Goal: Communication & Community: Share content

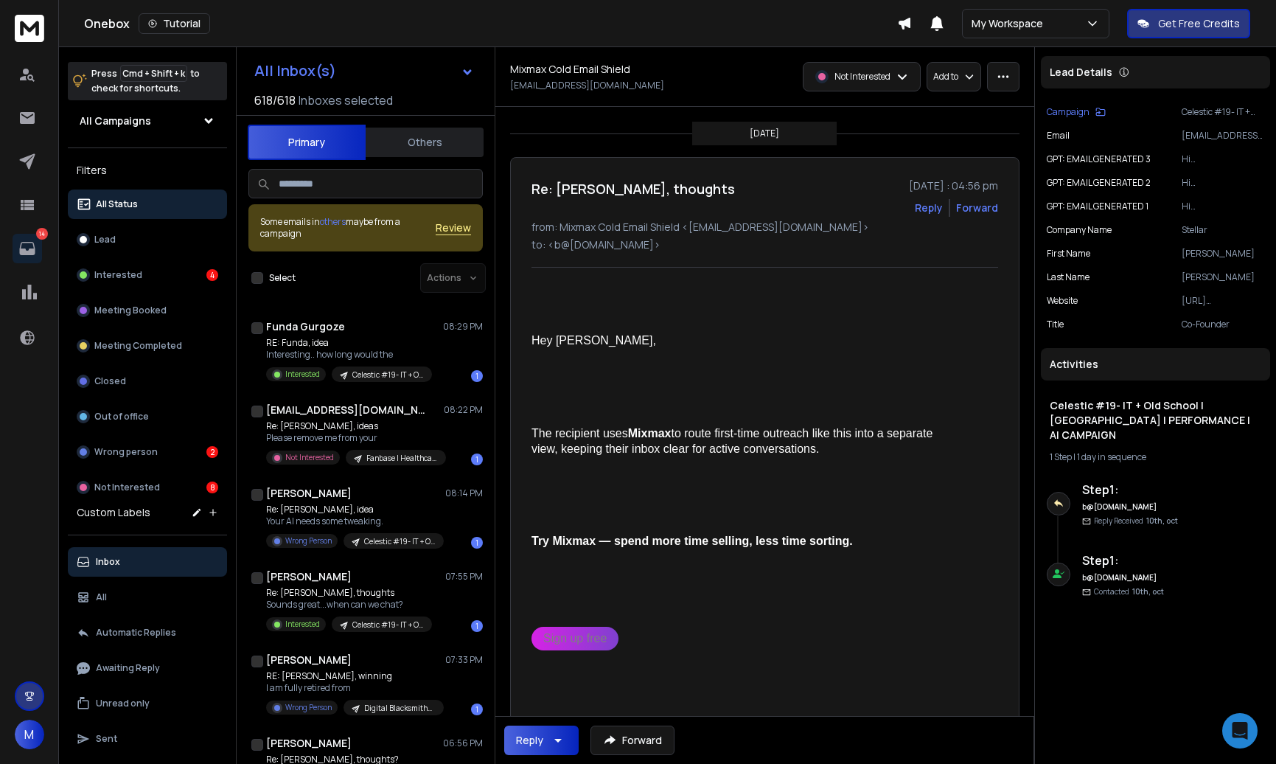
scroll to position [638, 0]
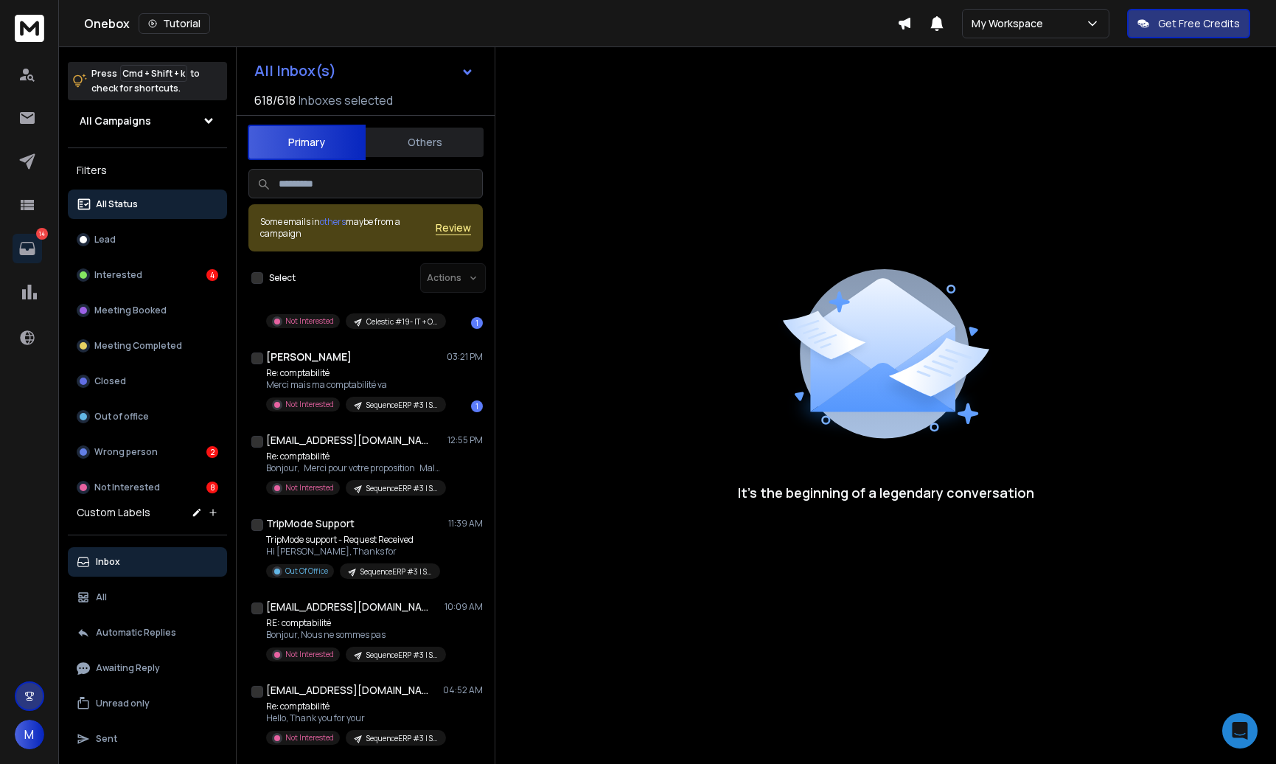
scroll to position [1044, 0]
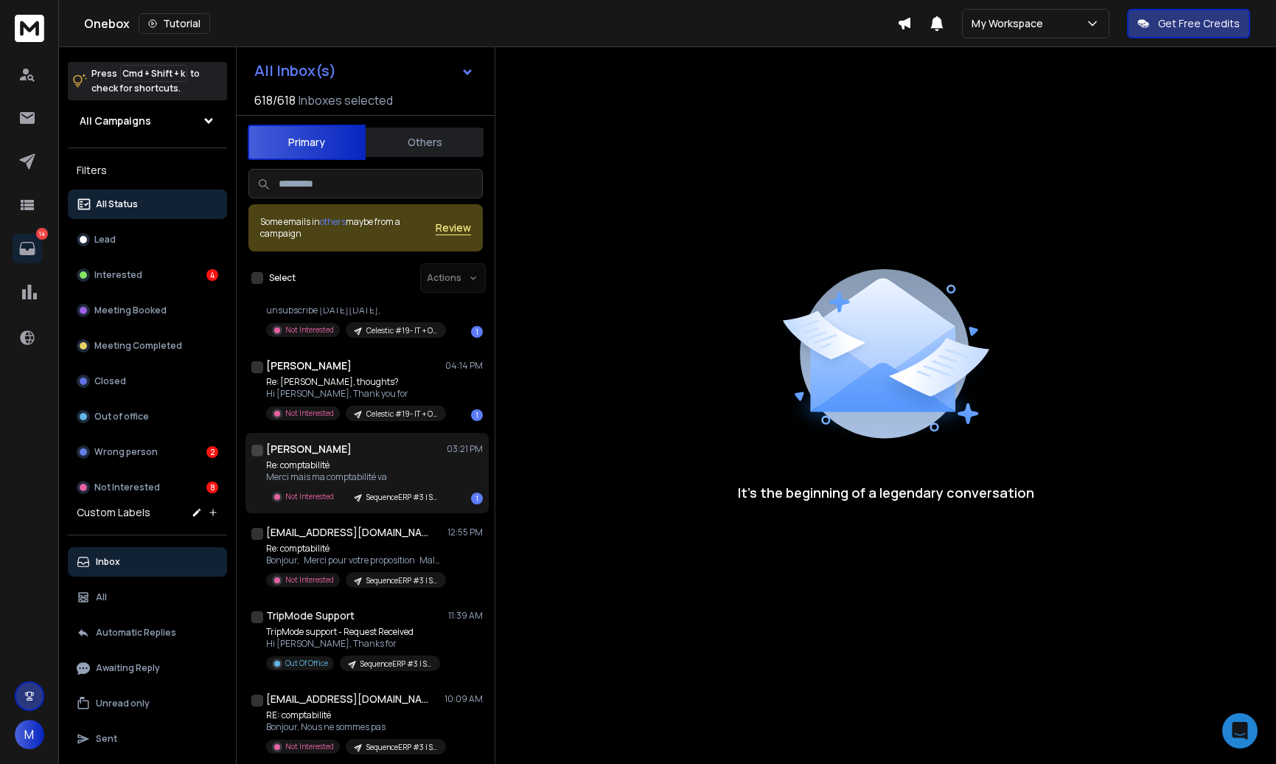
click at [290, 459] on p "Re: comptabilité" at bounding box center [354, 465] width 177 height 12
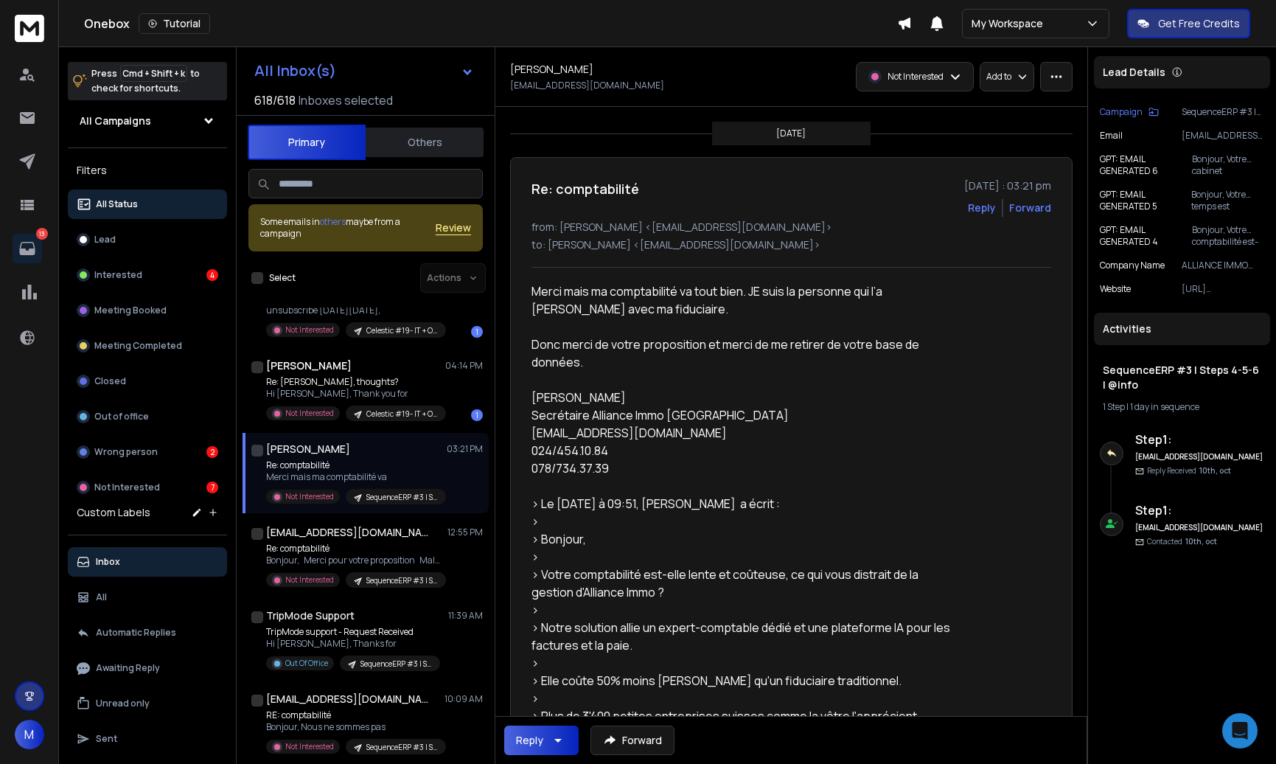
click at [608, 369] on div "Merci mais ma comptabilité va tout bien. JE suis la personne qui l’a [PERSON_NA…" at bounding box center [753, 615] width 442 height 666
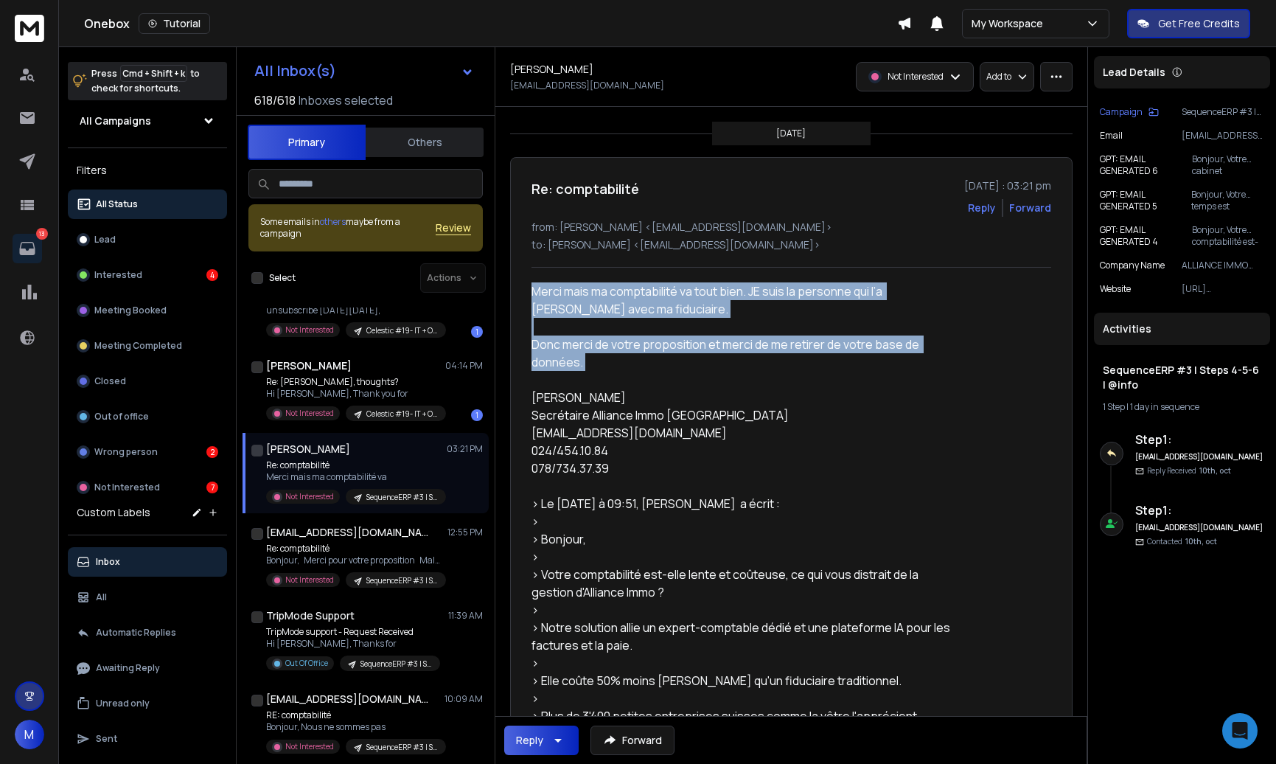
drag, startPoint x: 608, startPoint y: 369, endPoint x: 526, endPoint y: 285, distance: 116.8
click at [526, 285] on div "Re: comptabilité [DATE] : 03:21 pm Reply Forward from: [PERSON_NAME] <[EMAIL_AD…" at bounding box center [791, 563] width 563 height 813
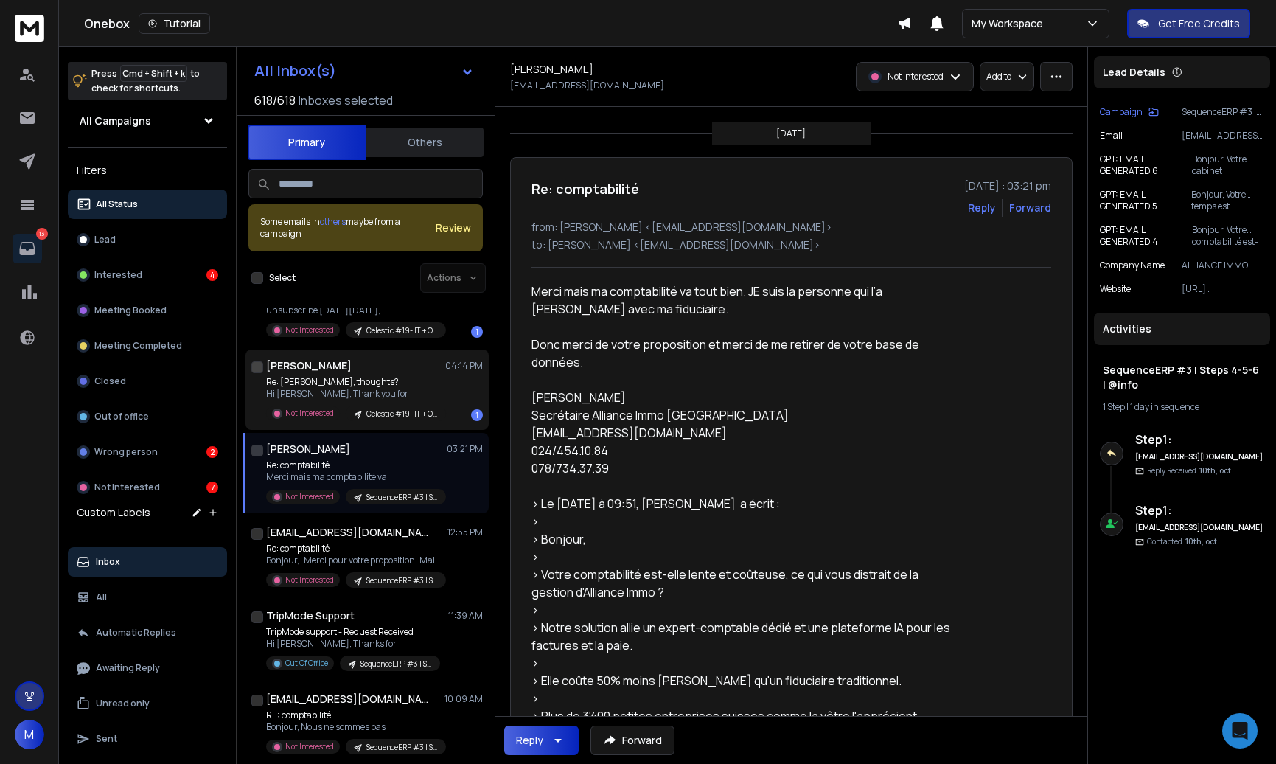
click at [427, 423] on div "[PERSON_NAME] 04:14 PM Re: [PERSON_NAME], thoughts? Hi [PERSON_NAME], Thank you…" at bounding box center [367, 389] width 243 height 80
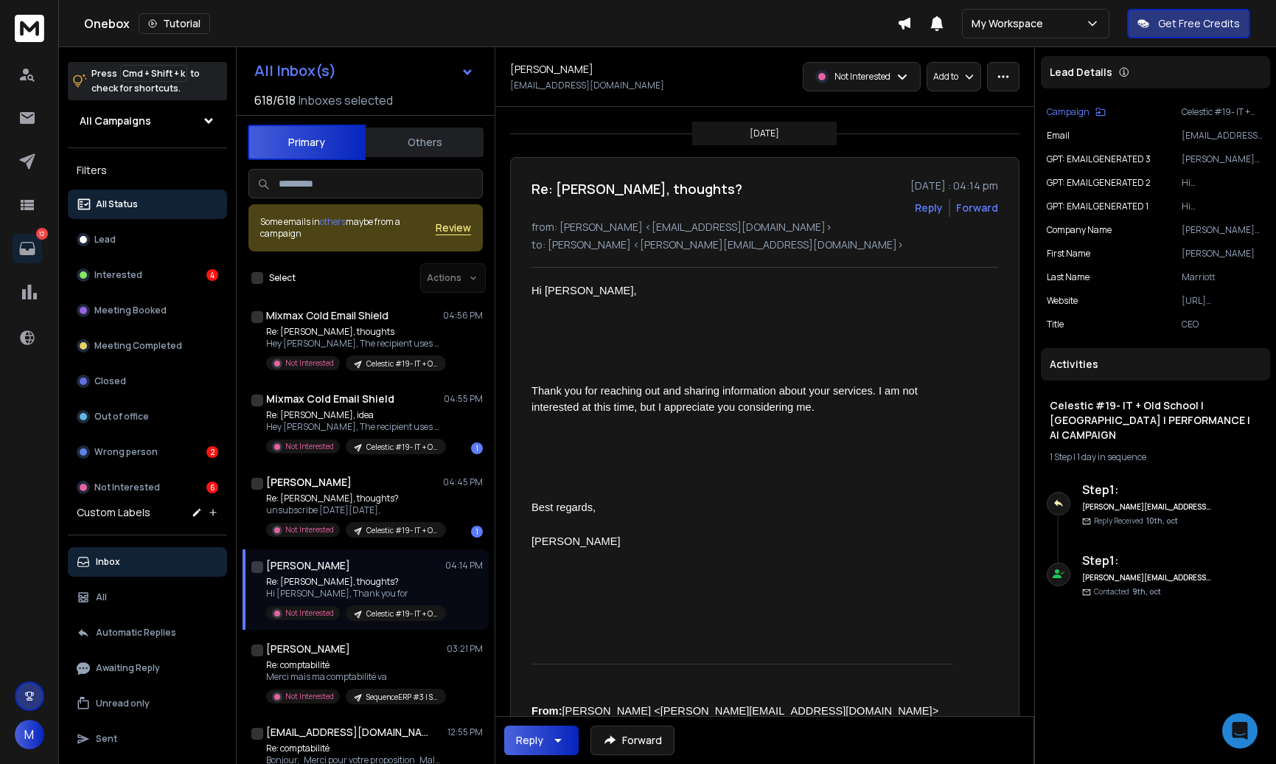
scroll to position [840, 0]
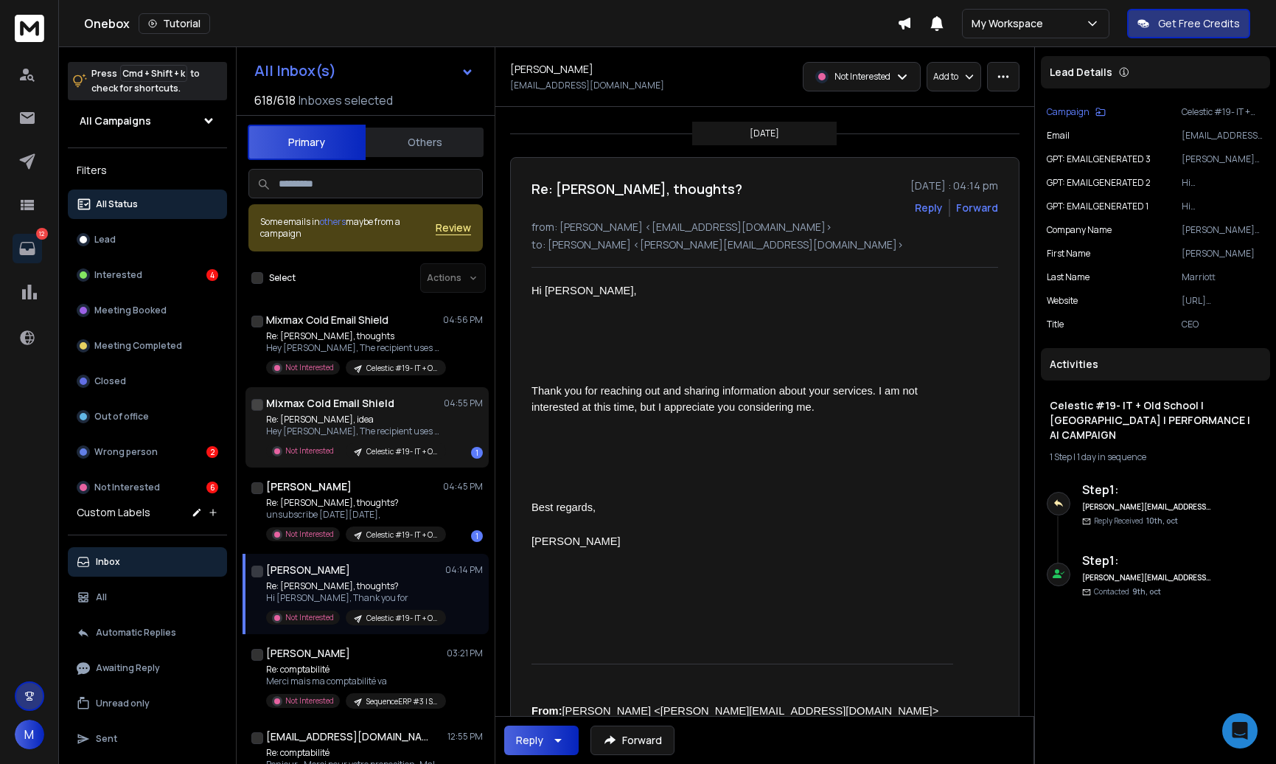
click at [422, 465] on div "Mixmax Cold Email Shield 04:55 PM Re: [PERSON_NAME], idea Hey [PERSON_NAME], Th…" at bounding box center [367, 427] width 243 height 80
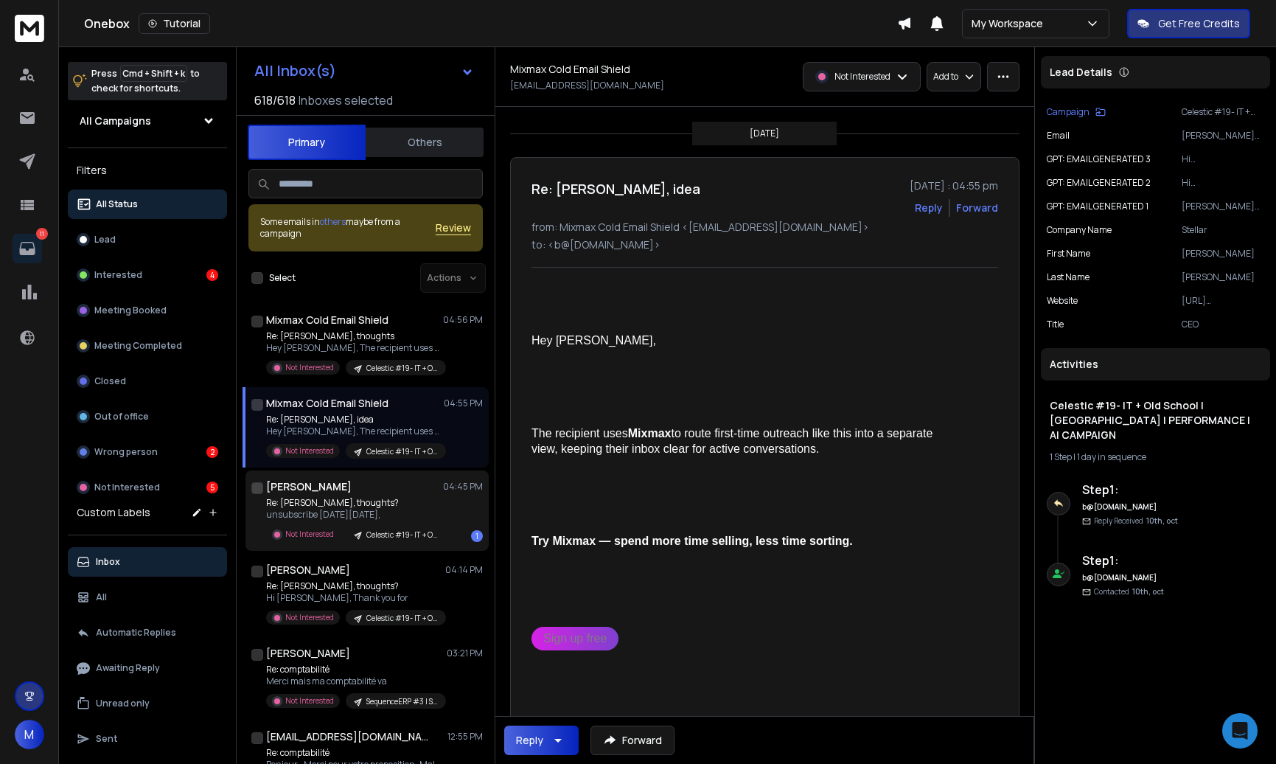
click at [413, 543] on div "[PERSON_NAME] 04:45 PM Re: [PERSON_NAME], thoughts? unsubscribe [DATE][DATE], N…" at bounding box center [367, 510] width 243 height 80
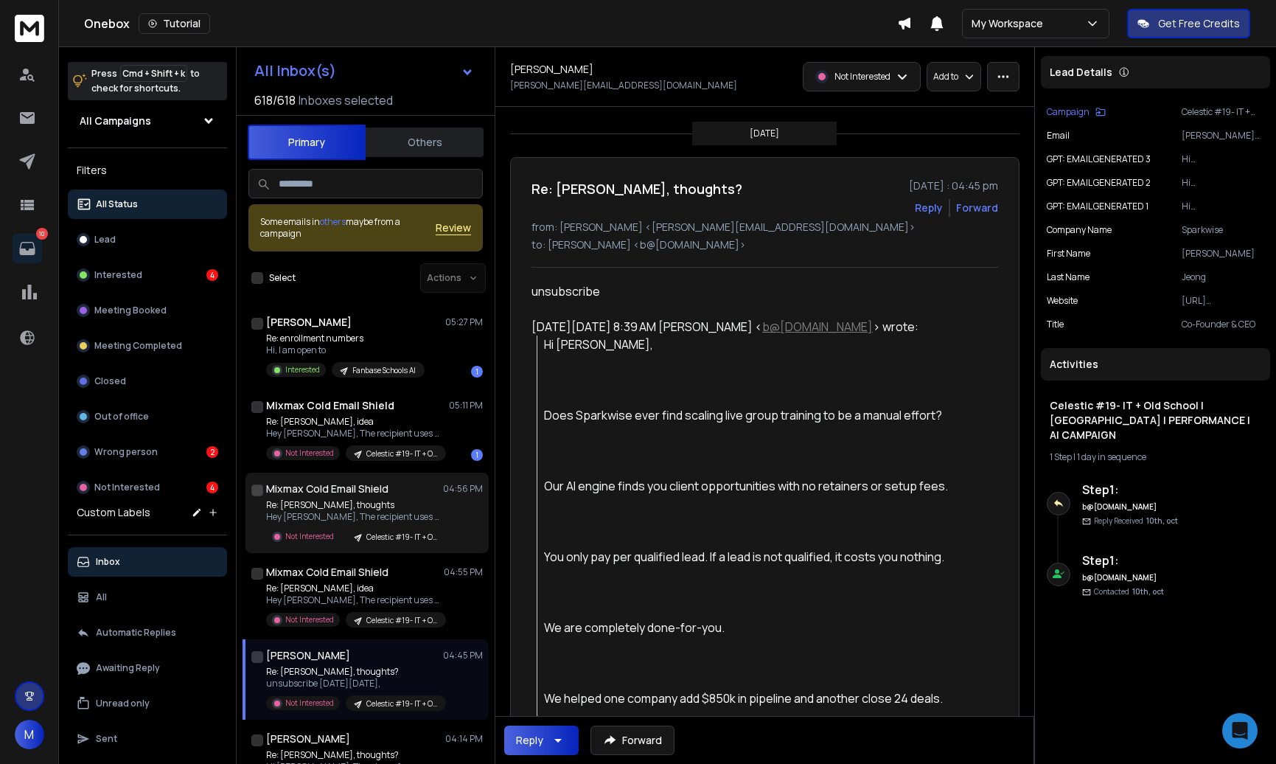
click at [414, 532] on p "Celestic #19- IT + Old School | [GEOGRAPHIC_DATA] | PERFORMANCE | AI CAMPAIGN" at bounding box center [401, 537] width 71 height 11
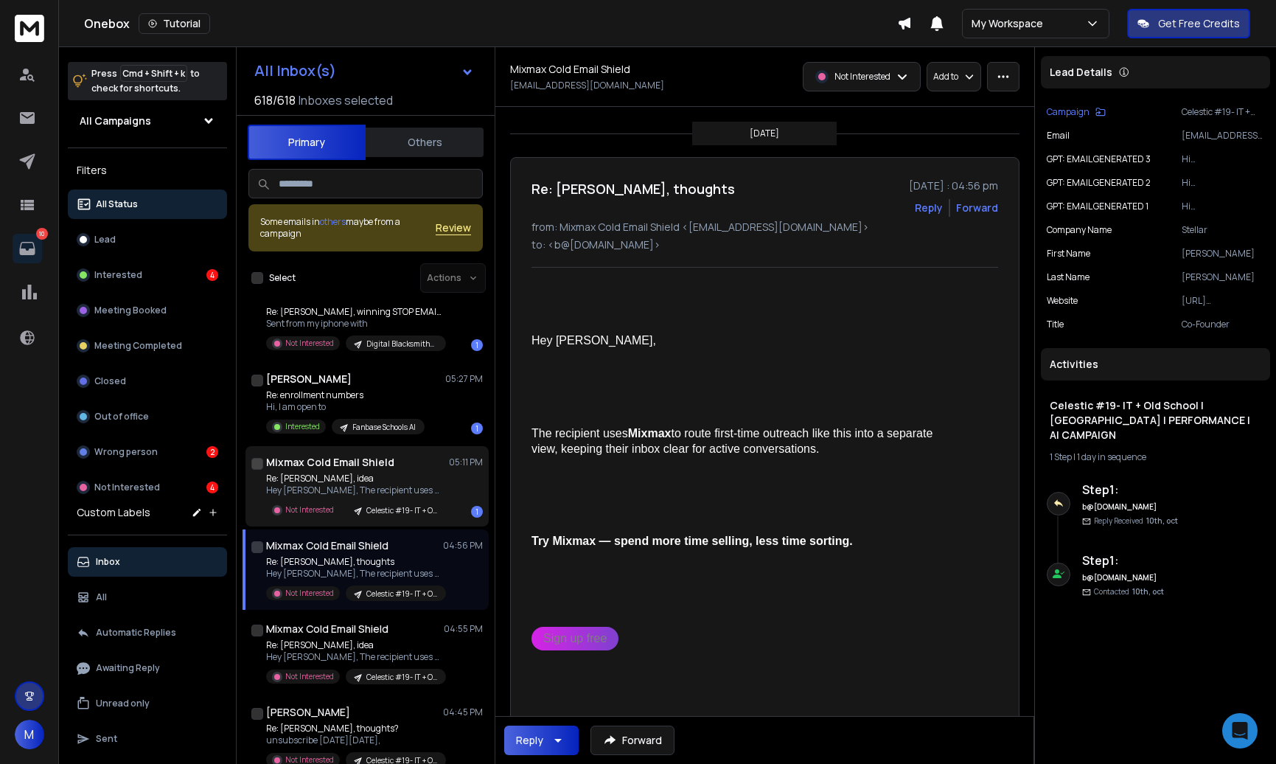
click at [417, 496] on div "Re: [PERSON_NAME], idea Hey [PERSON_NAME], The recipient uses Mixmax Not Intere…" at bounding box center [356, 495] width 180 height 45
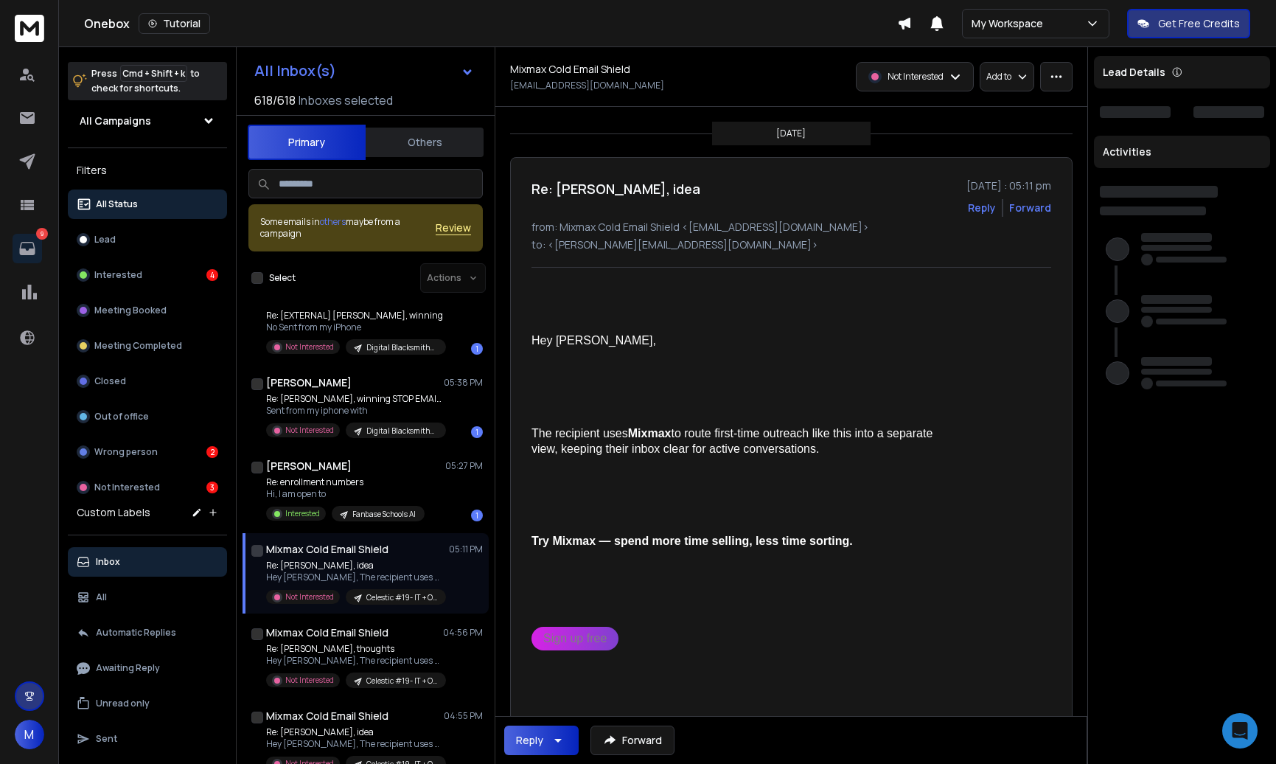
scroll to position [462, 0]
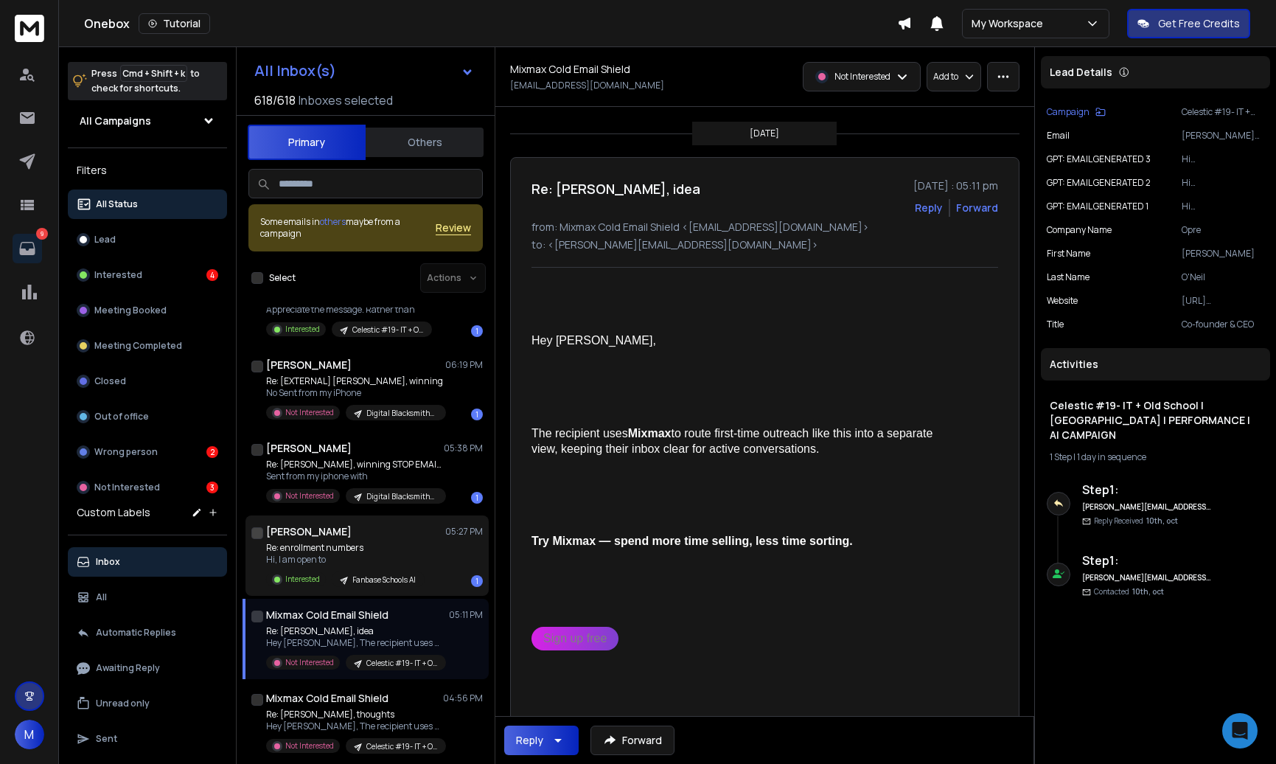
click at [387, 571] on div "Fanbase Schools AI" at bounding box center [378, 578] width 93 height 15
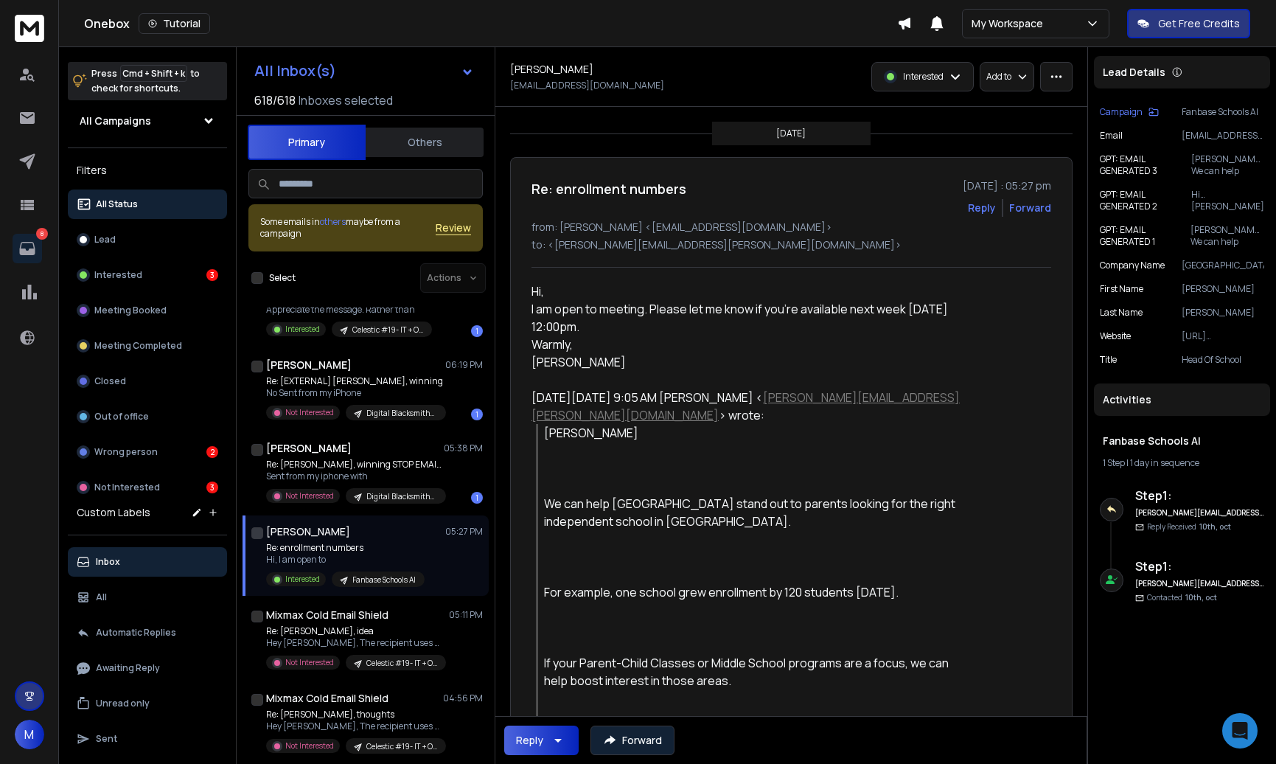
click at [632, 751] on button "Forward" at bounding box center [633, 739] width 84 height 29
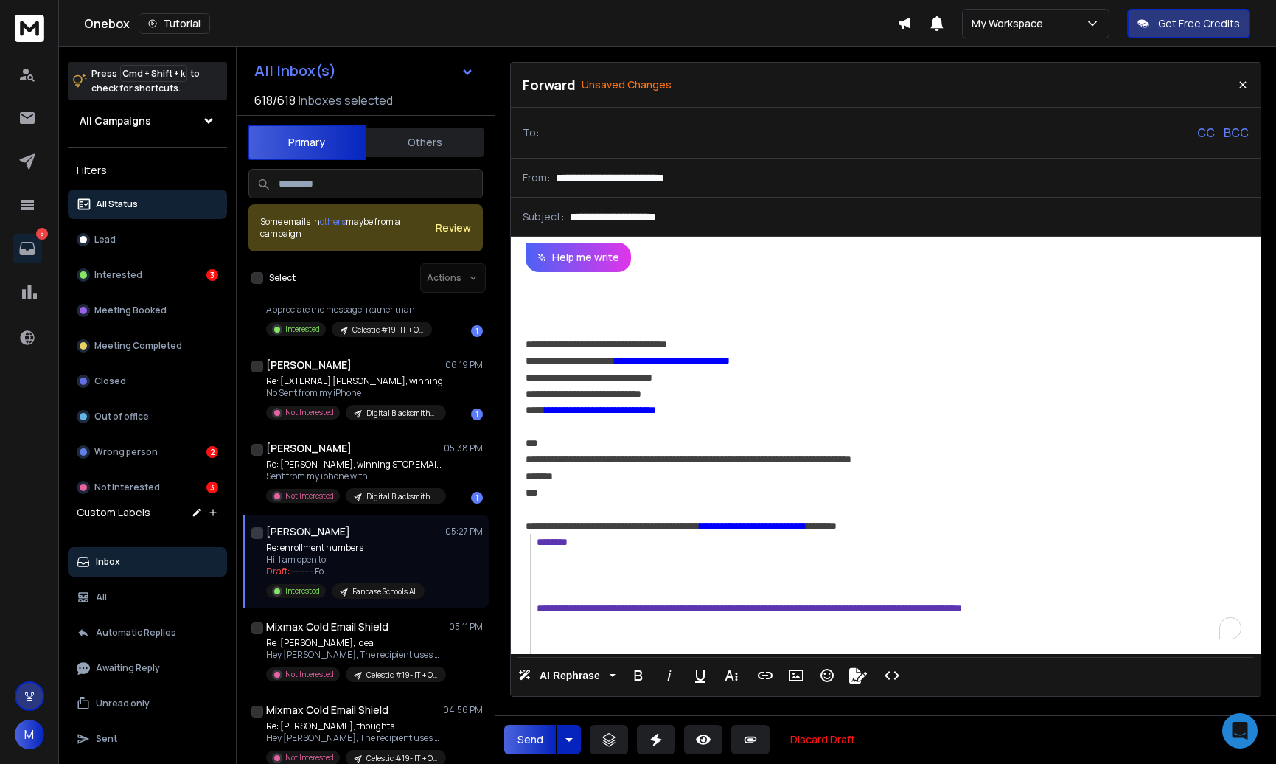
click at [620, 139] on input at bounding box center [596, 132] width 103 height 27
type input "**********"
click at [642, 181] on input "**********" at bounding box center [902, 177] width 693 height 15
type input "*"
type input "**********"
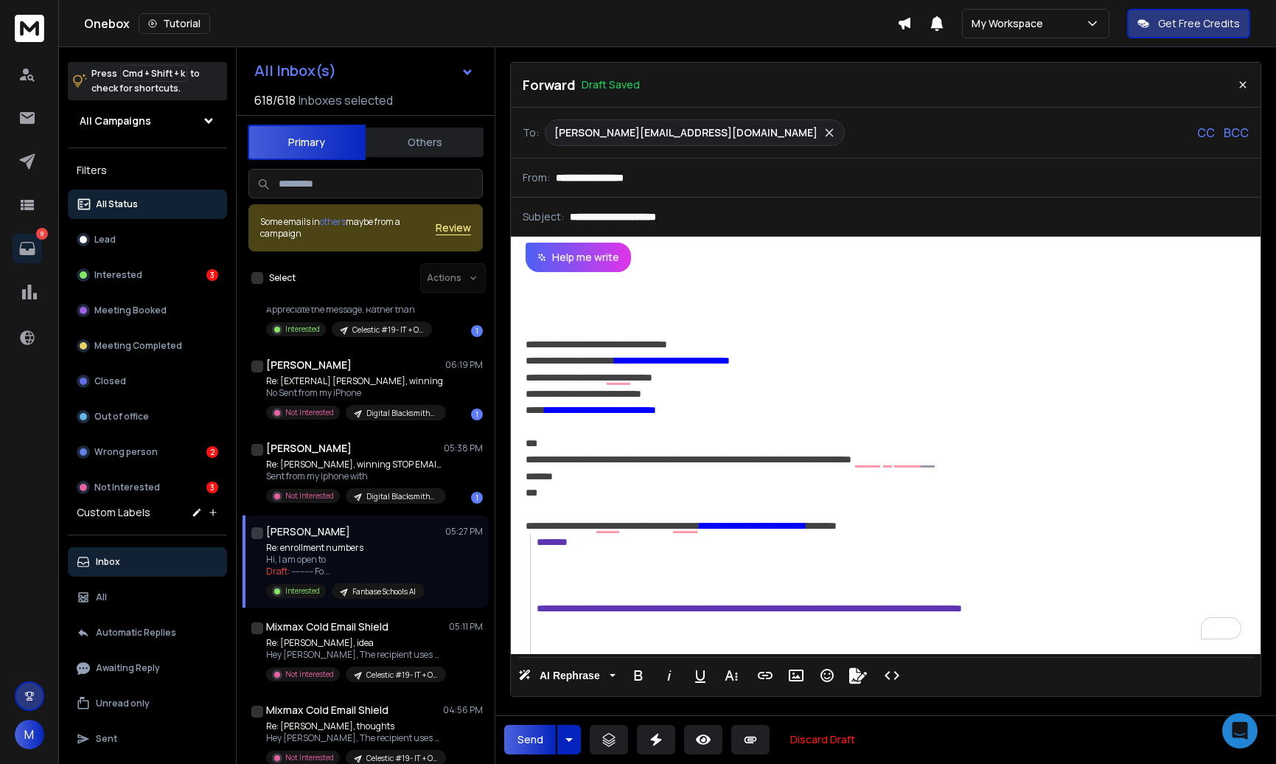
click at [580, 217] on input "**********" at bounding box center [909, 216] width 679 height 15
type input "**********"
click at [622, 314] on div "To enrich screen reader interactions, please activate Accessibility in Grammarl…" at bounding box center [886, 311] width 720 height 16
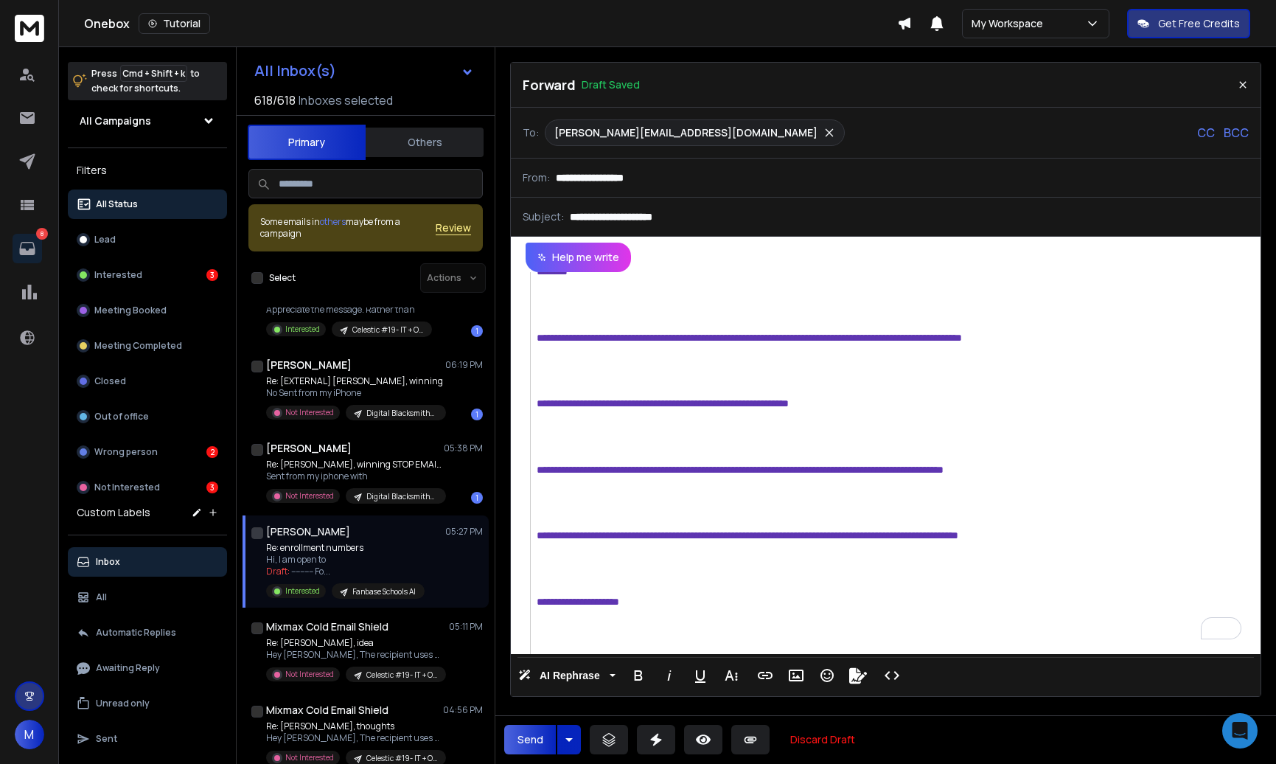
scroll to position [203, 0]
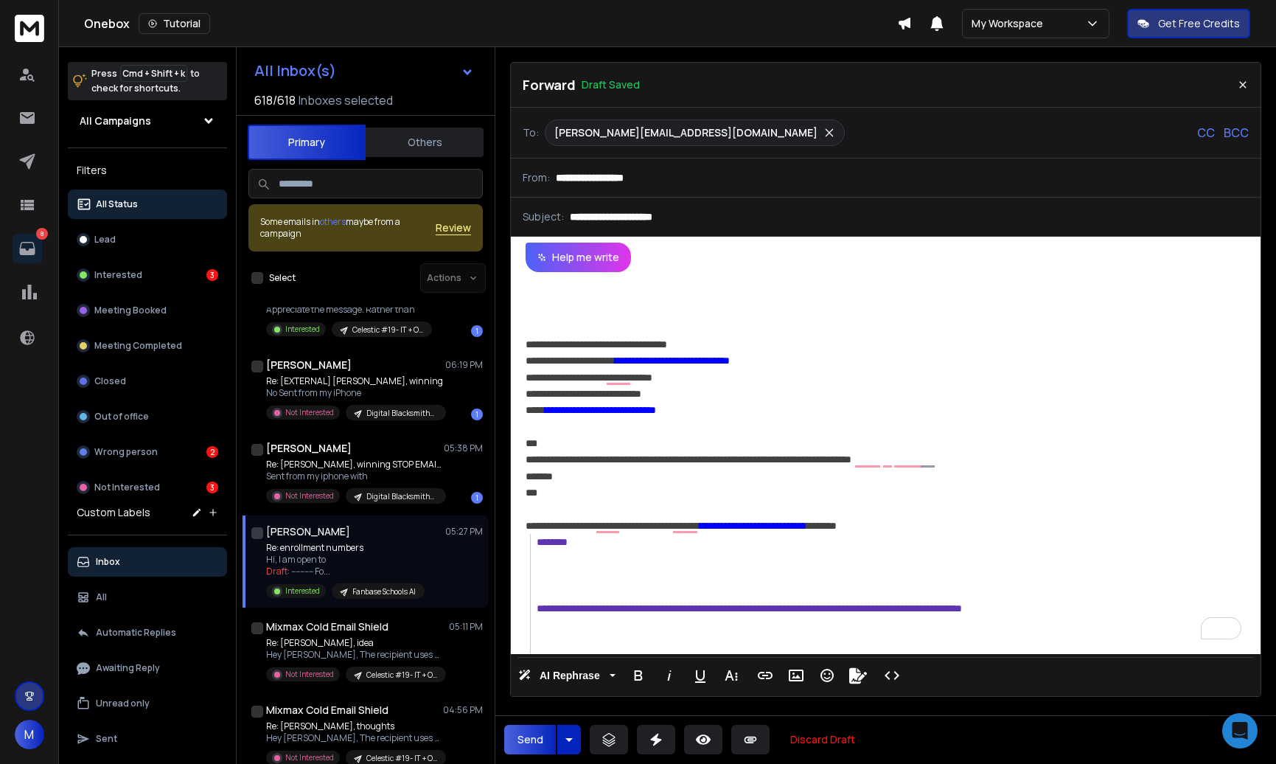
click at [1239, 133] on p "BCC" at bounding box center [1236, 133] width 25 height 18
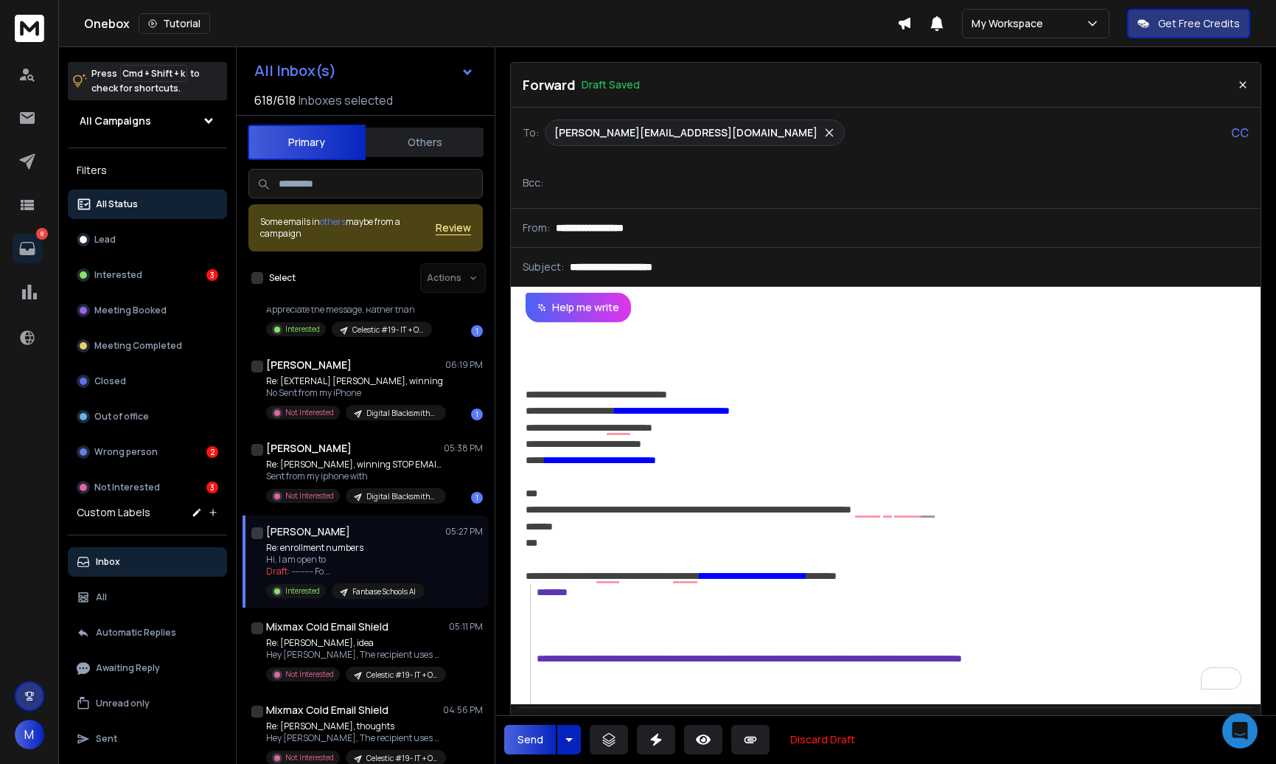
click at [1232, 132] on p "CC" at bounding box center [1240, 133] width 18 height 18
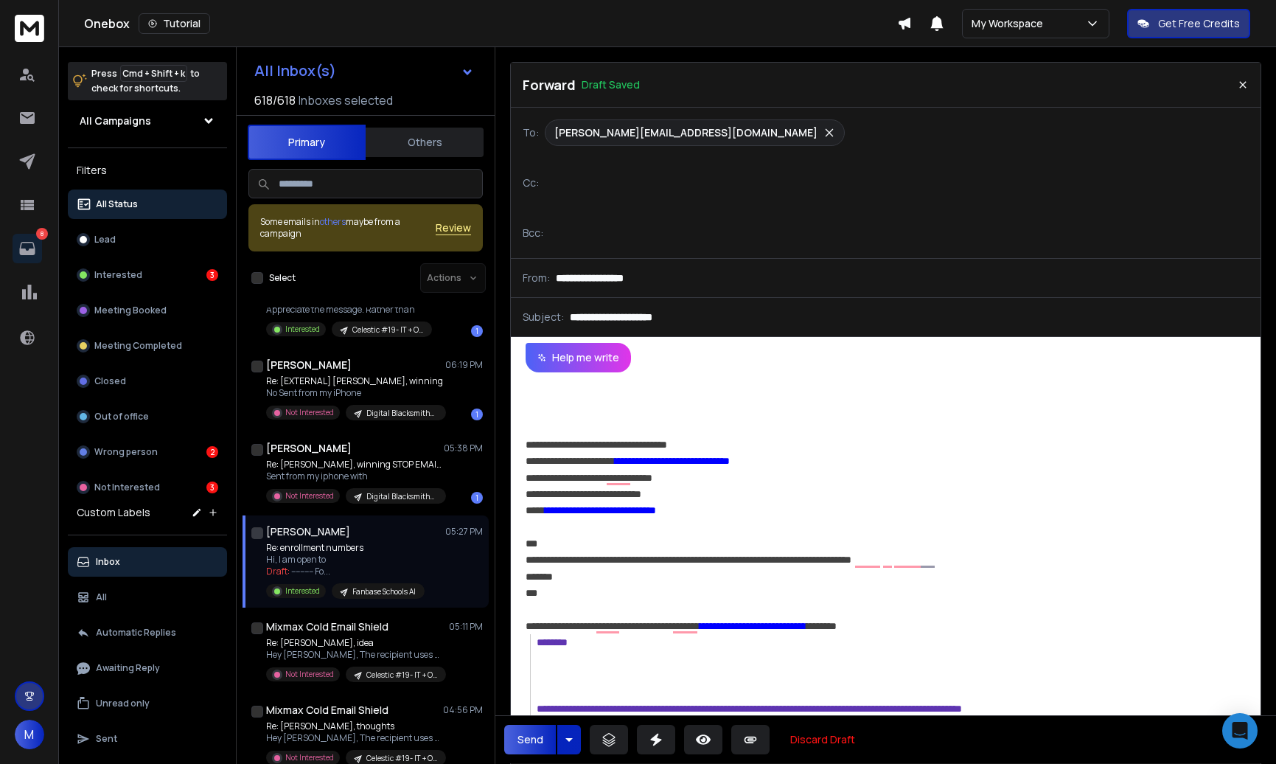
click at [887, 69] on div "Forward Draft Saved" at bounding box center [886, 85] width 750 height 44
click at [526, 746] on button "Send" at bounding box center [530, 739] width 52 height 29
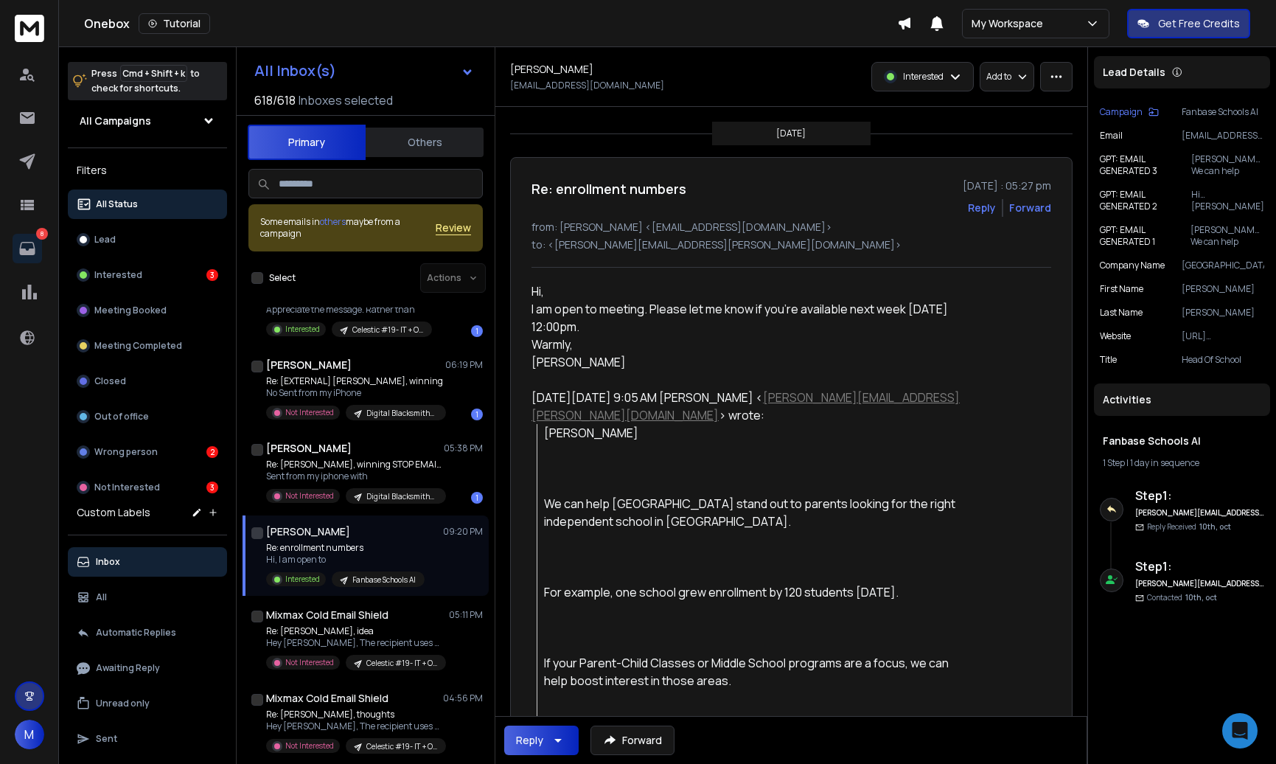
click at [582, 221] on p "from: [PERSON_NAME] <[EMAIL_ADDRESS][DOMAIN_NAME]>" at bounding box center [792, 227] width 520 height 15
drag, startPoint x: 582, startPoint y: 221, endPoint x: 794, endPoint y: 225, distance: 211.6
click at [794, 225] on p "from: [PERSON_NAME] <[EMAIL_ADDRESS][DOMAIN_NAME]>" at bounding box center [792, 227] width 520 height 15
copy p "[PERSON_NAME] <[EMAIL_ADDRESS][DOMAIN_NAME]"
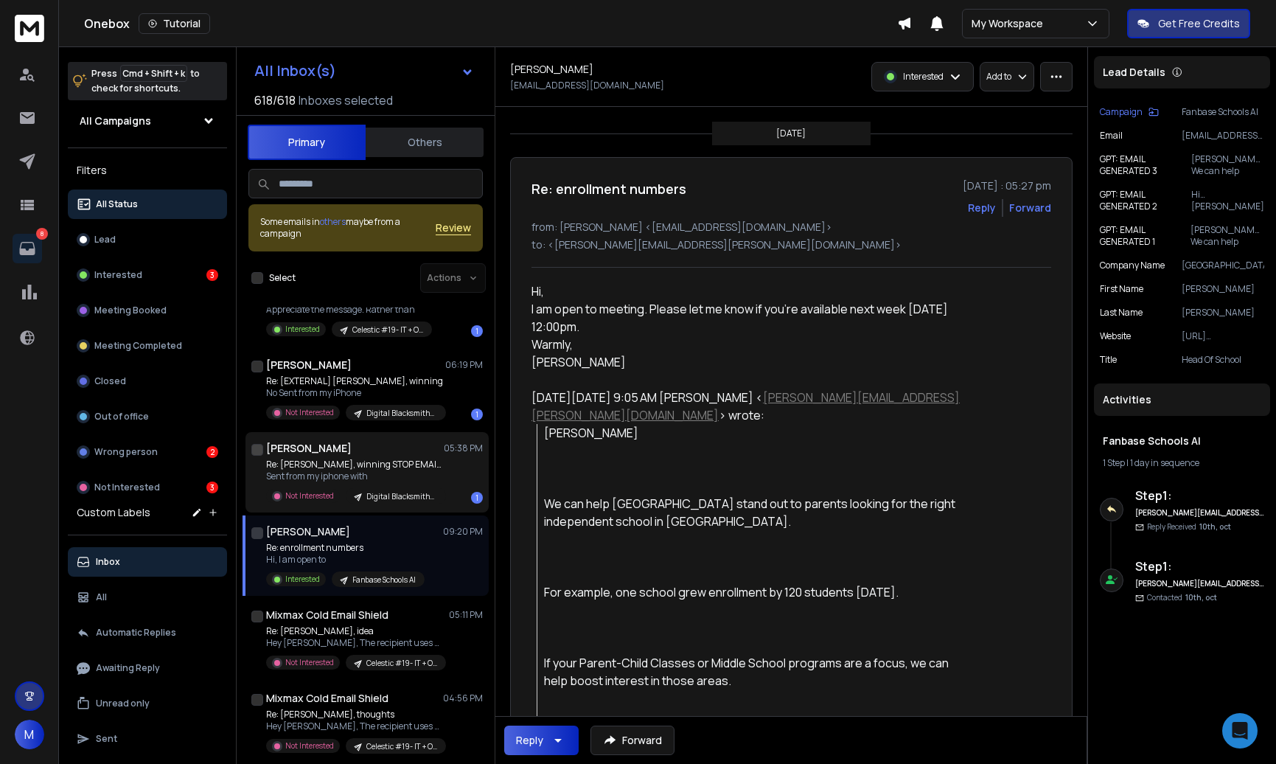
click at [330, 473] on p "Sent from my iphone with" at bounding box center [354, 476] width 177 height 12
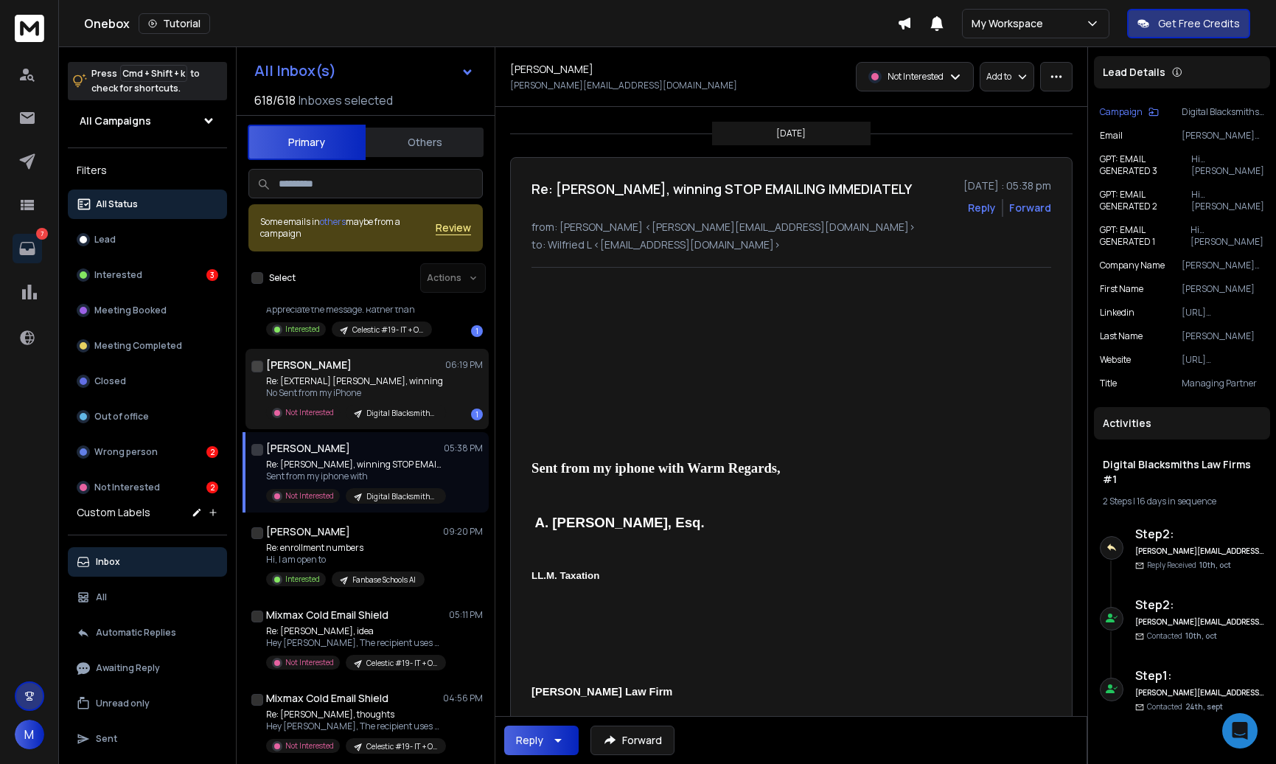
click at [353, 405] on div "Digital Blacksmiths Law Firms #1" at bounding box center [396, 412] width 100 height 15
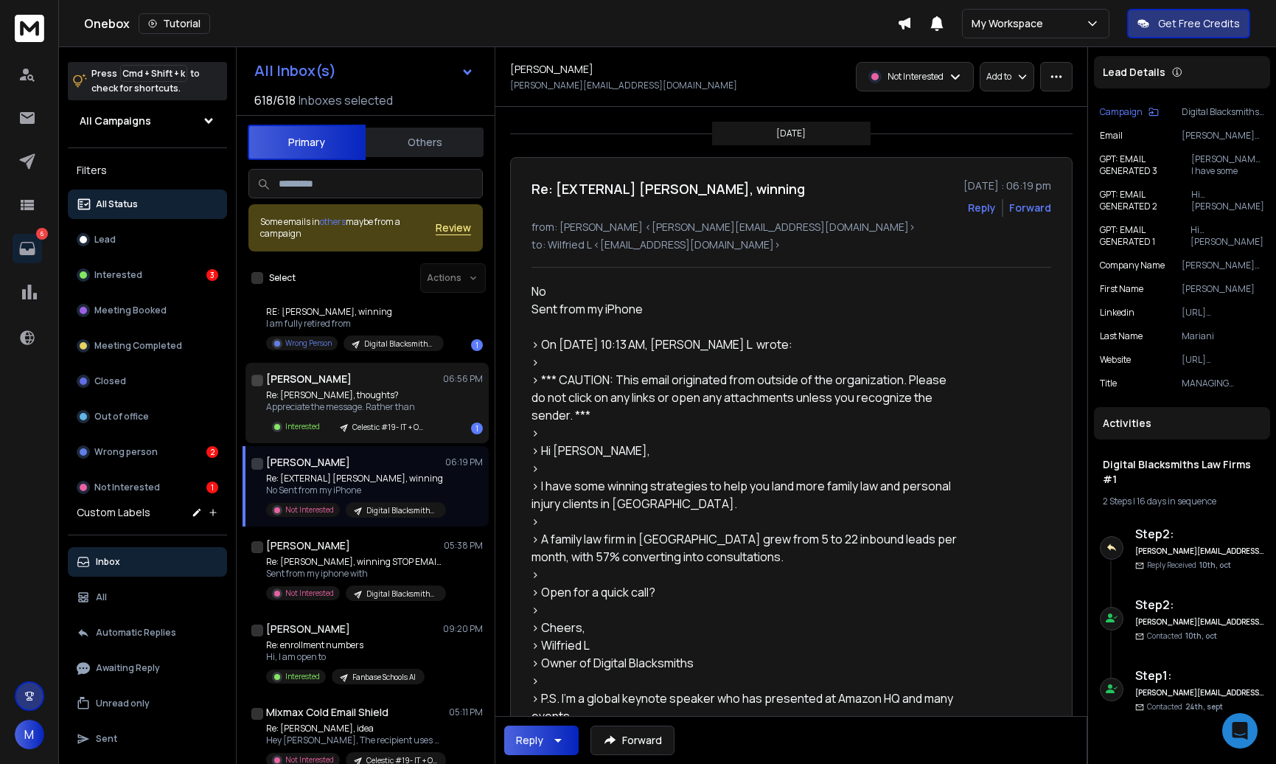
click at [353, 416] on div "Re: [PERSON_NAME], thoughts? Appreciate the message. Rather than Interested Cel…" at bounding box center [349, 411] width 166 height 45
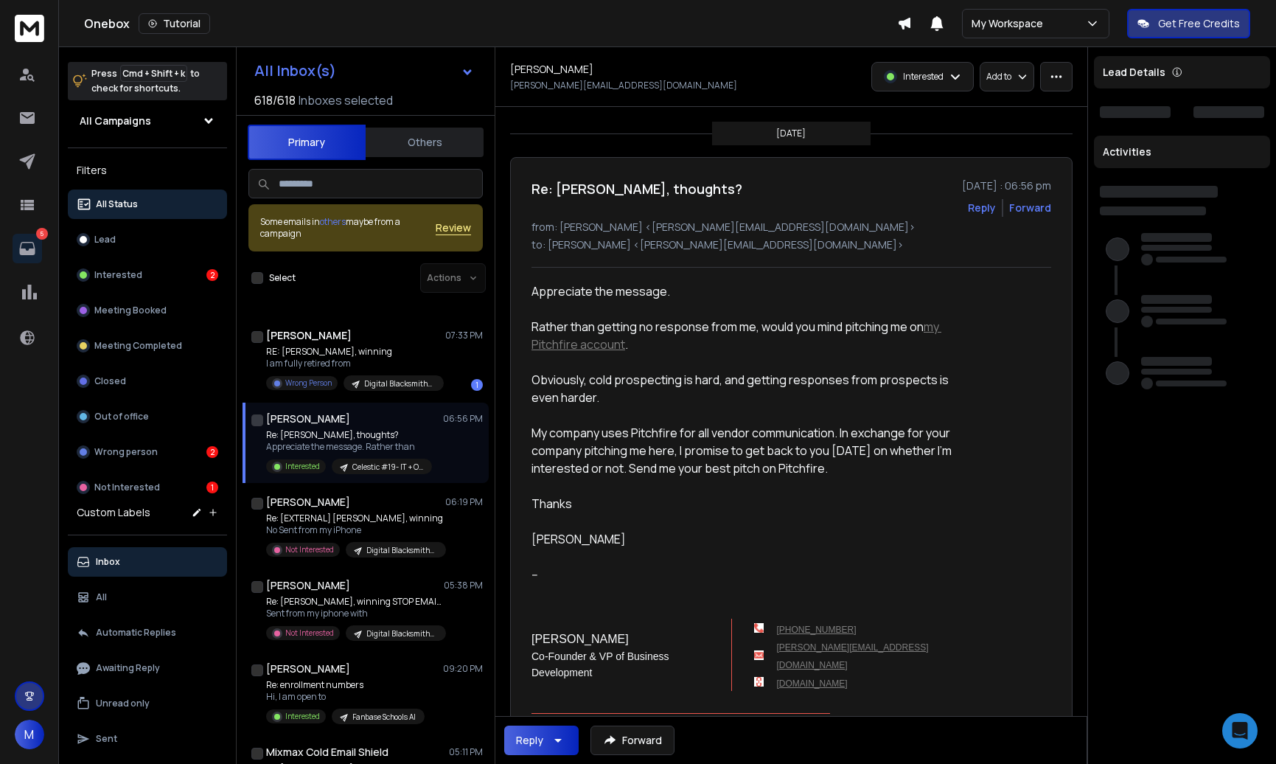
scroll to position [324, 0]
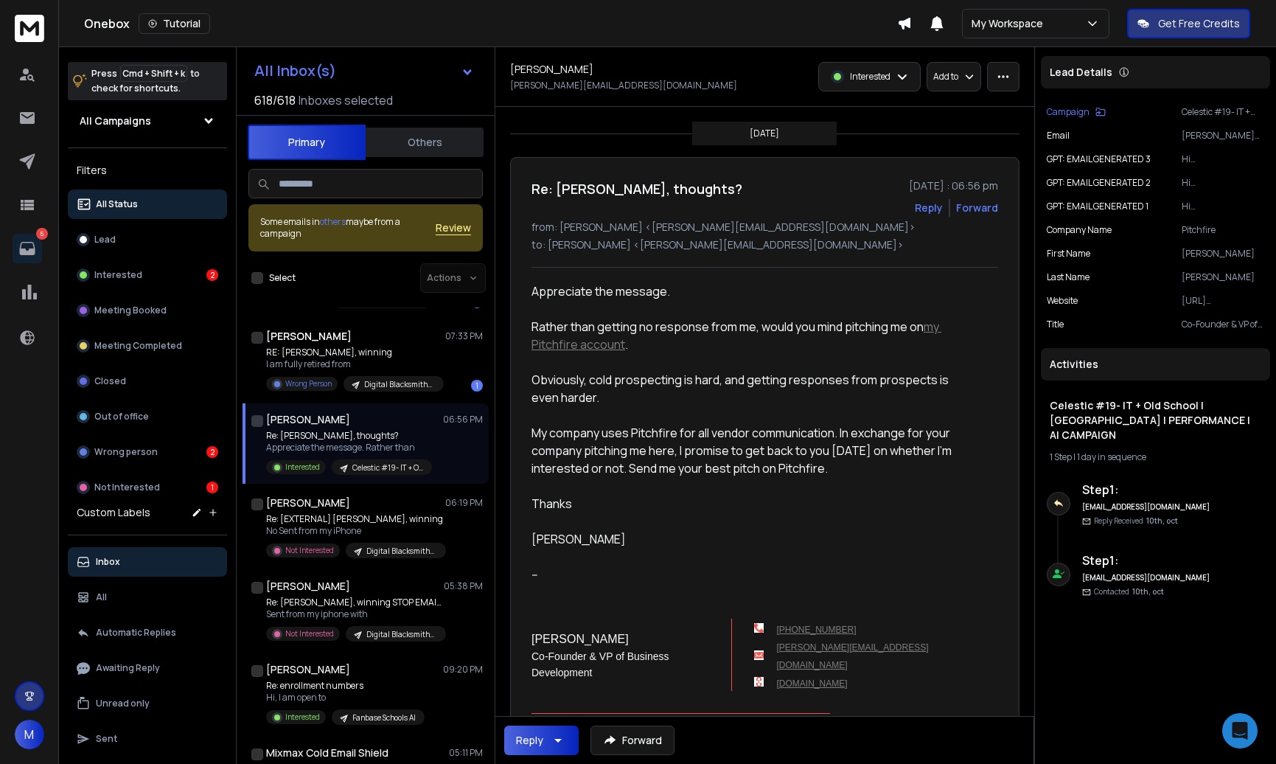
click at [595, 343] on link "my Pitchfire account" at bounding box center [737, 335] width 410 height 34
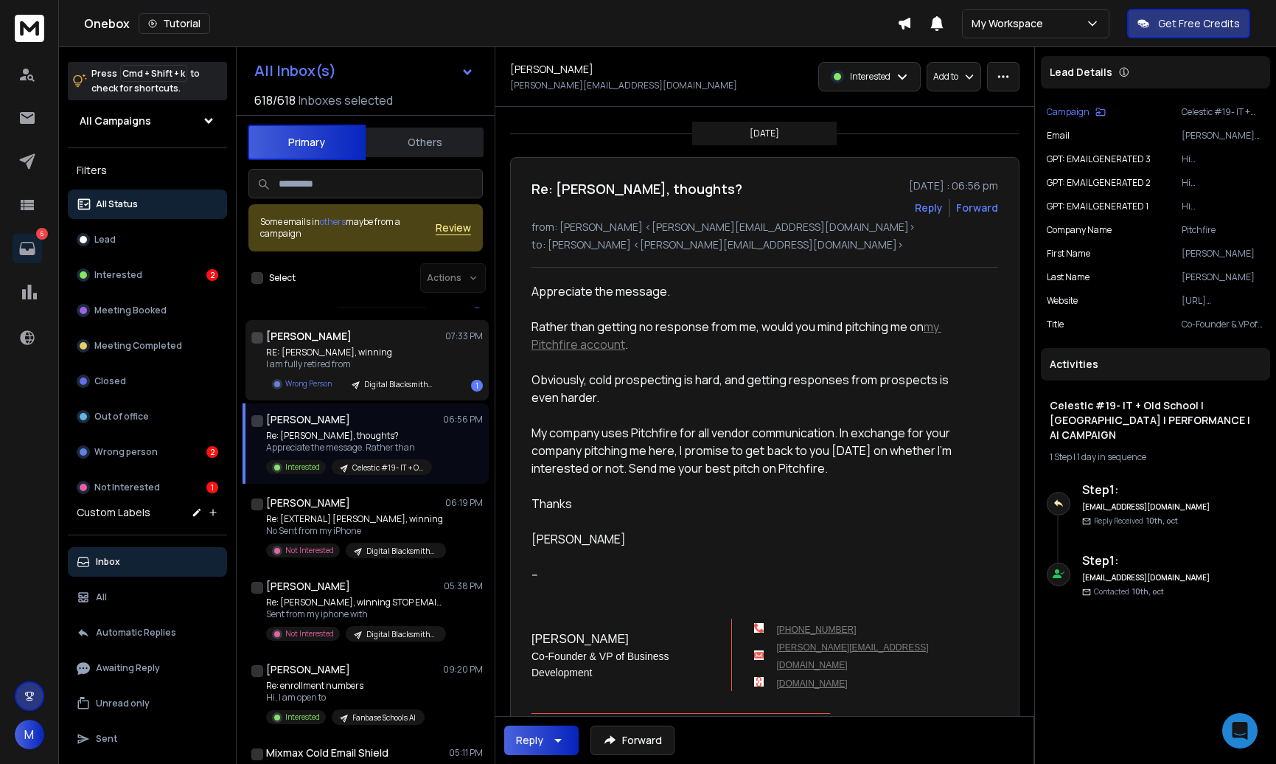
click at [335, 375] on div "RE: [PERSON_NAME], winning I am fully retired from Wrong Person Digital Blacksm…" at bounding box center [355, 369] width 178 height 45
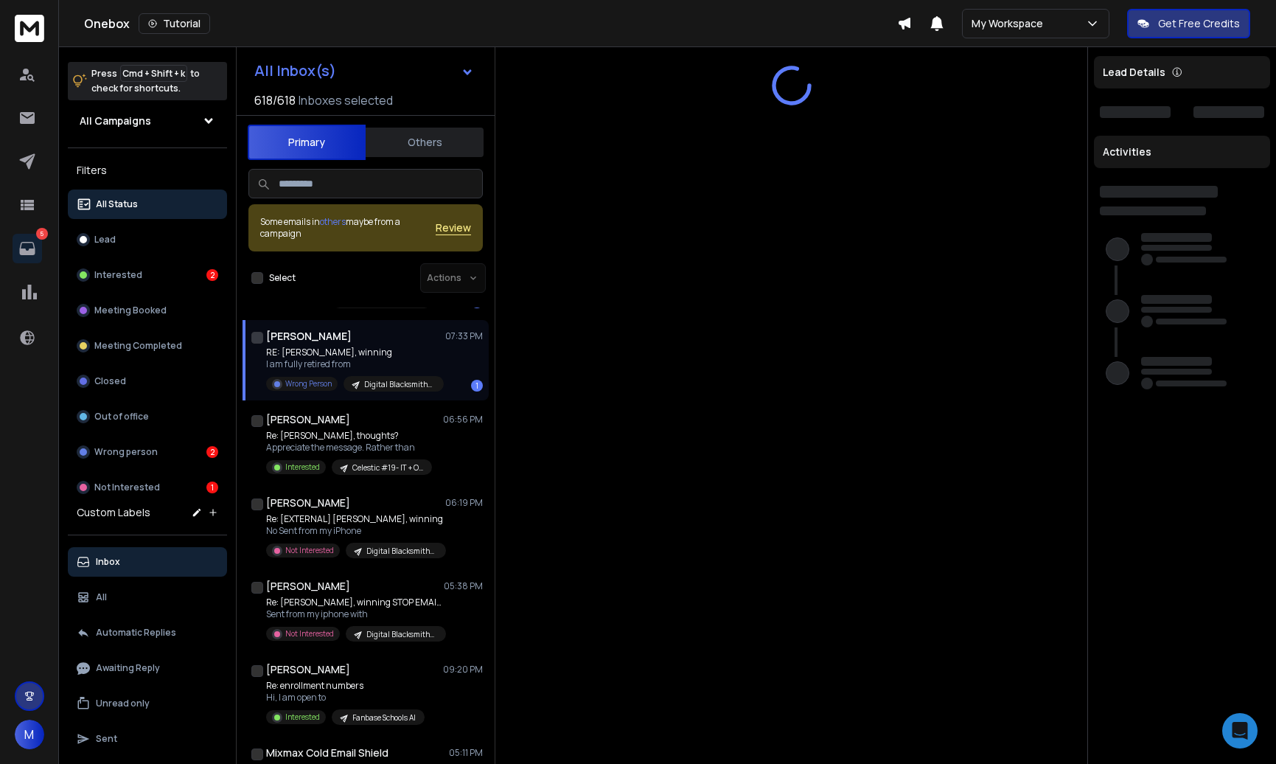
scroll to position [66, 0]
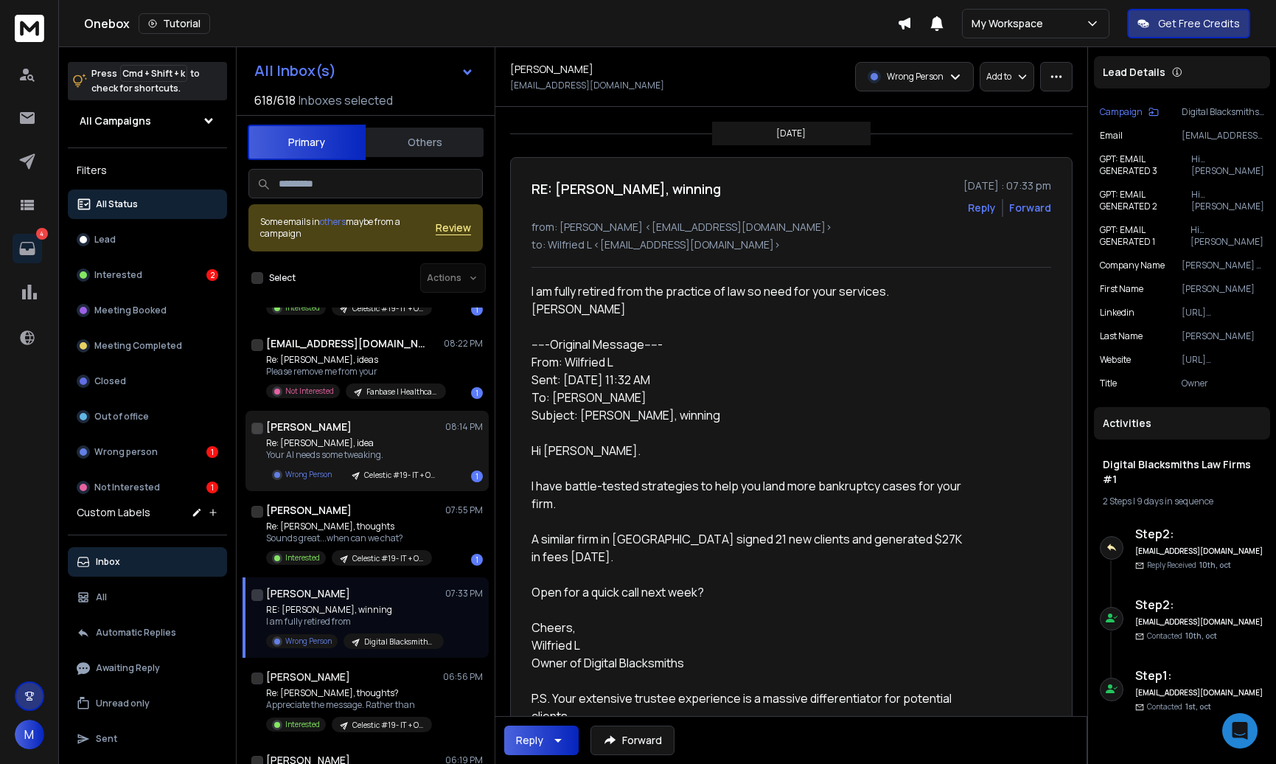
click at [403, 459] on p "Your AI needs some tweaking." at bounding box center [354, 455] width 177 height 12
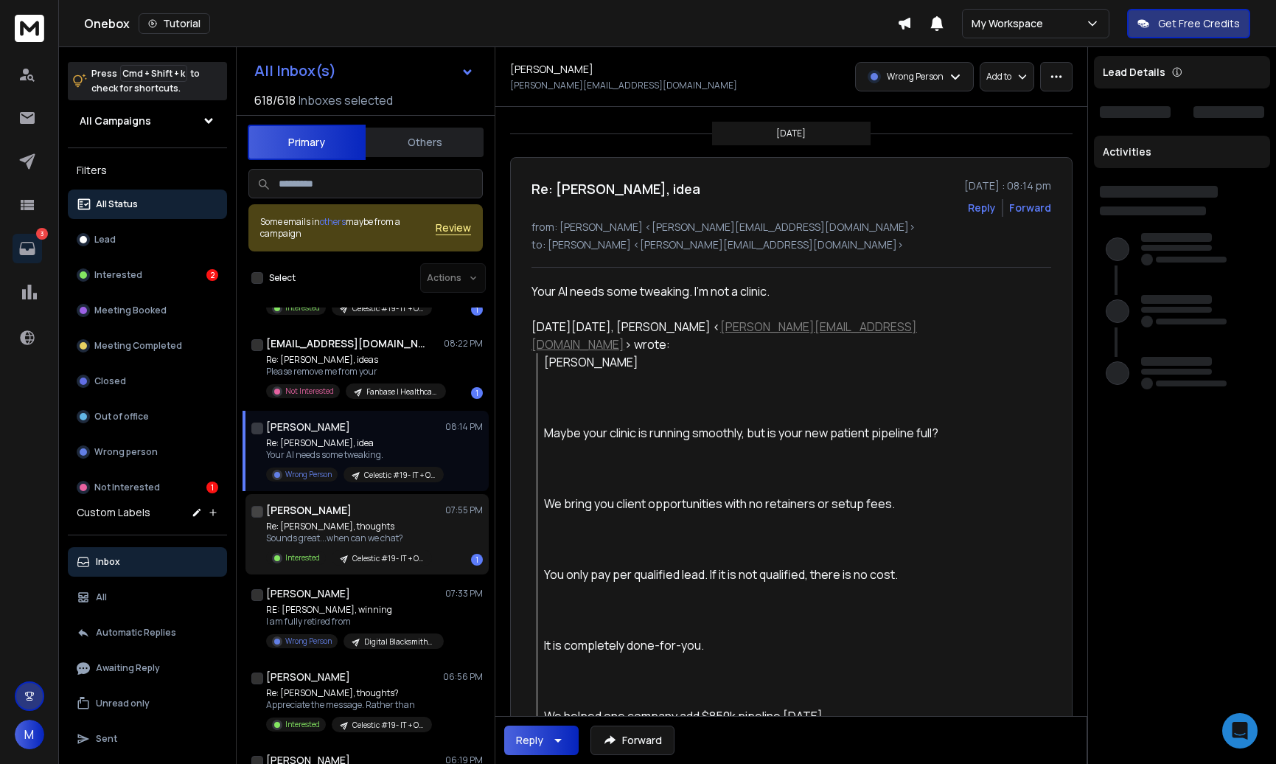
click at [383, 540] on p "Sounds great...when can we chat?" at bounding box center [349, 538] width 166 height 12
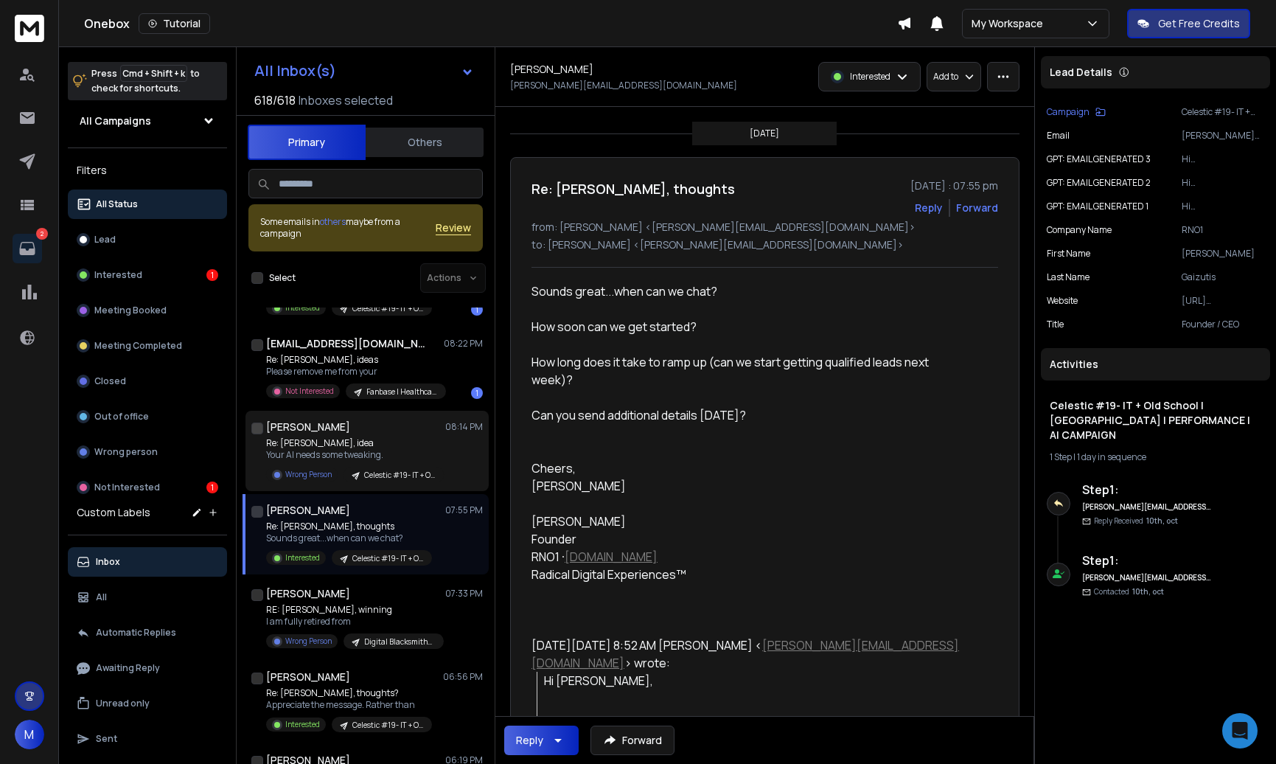
scroll to position [0, 0]
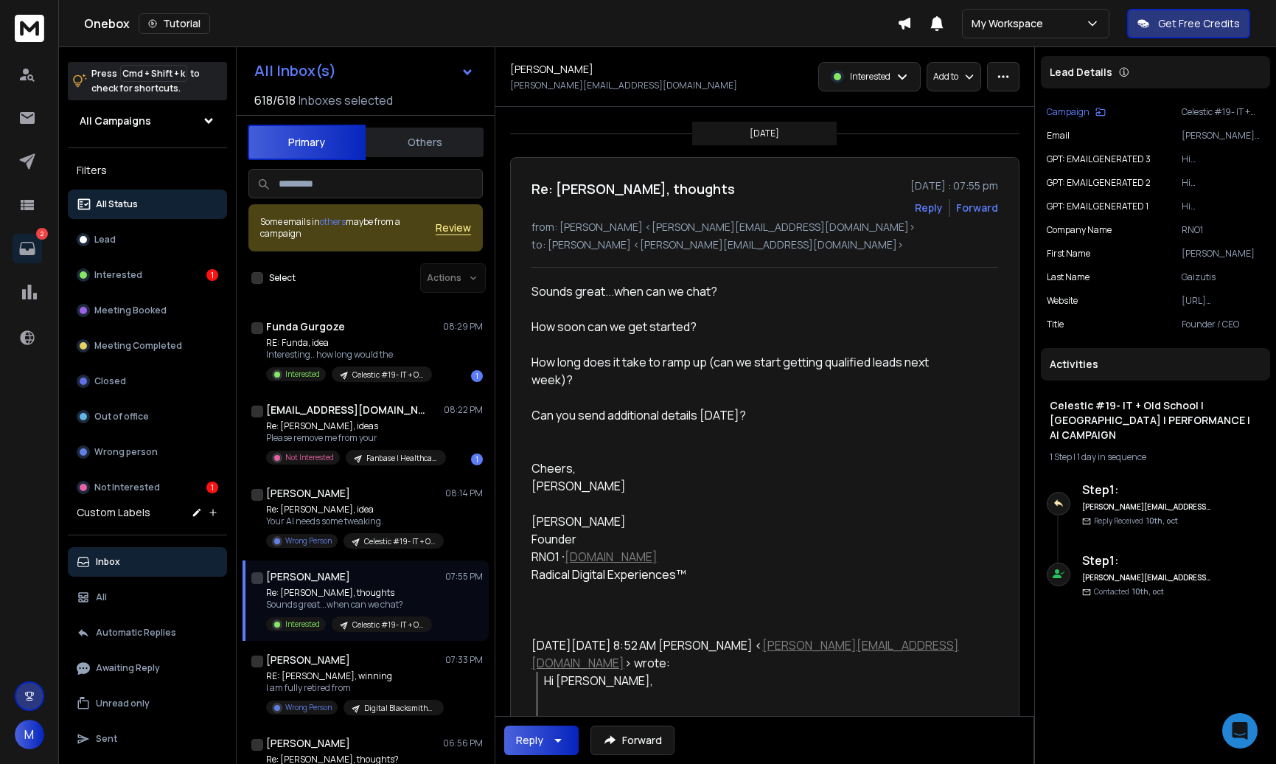
click at [538, 347] on div at bounding box center [747, 344] width 431 height 18
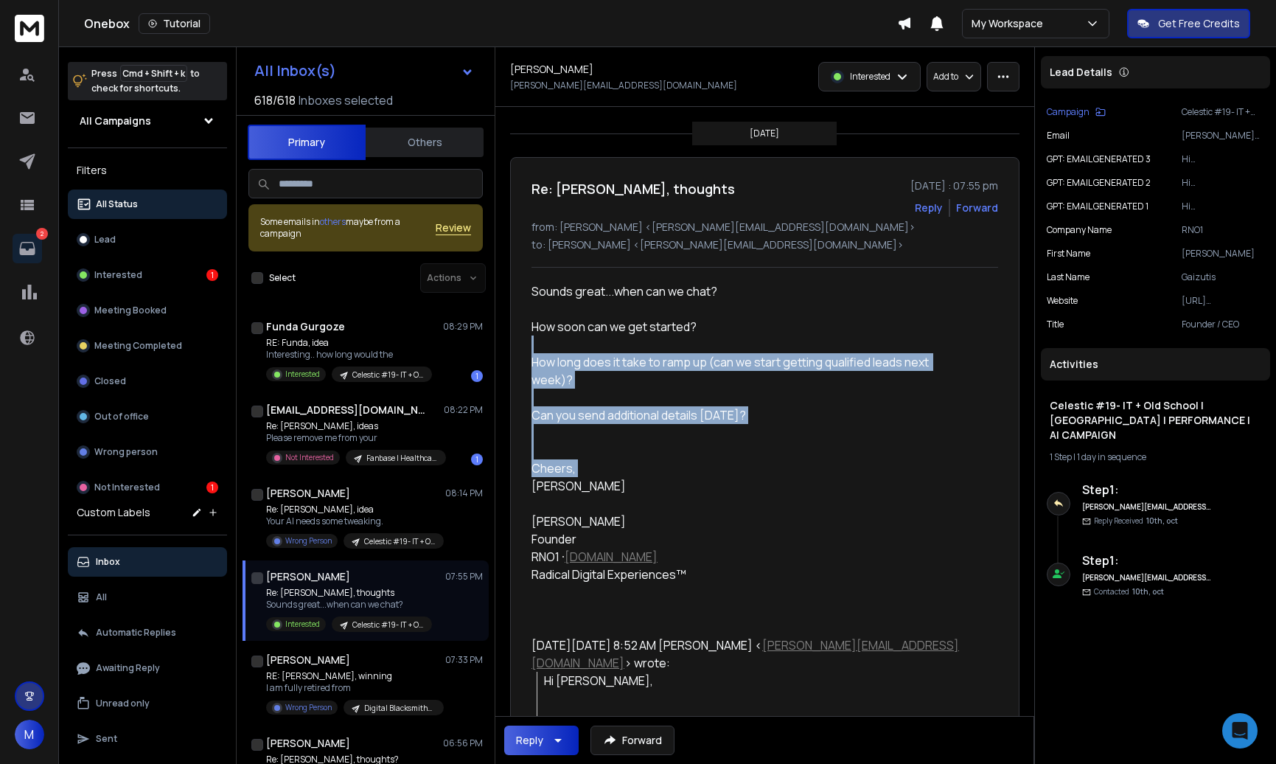
drag, startPoint x: 538, startPoint y: 347, endPoint x: 608, endPoint y: 484, distance: 154.0
click at [622, 481] on div "Sounds great...when can we chat? How soon can we get started? How long does it …" at bounding box center [747, 450] width 431 height 336
click at [608, 484] on div "Cheers, [PERSON_NAME] Founder RNO1 ∙ [DOMAIN_NAME] Radical Digital Experiences™" at bounding box center [747, 521] width 431 height 124
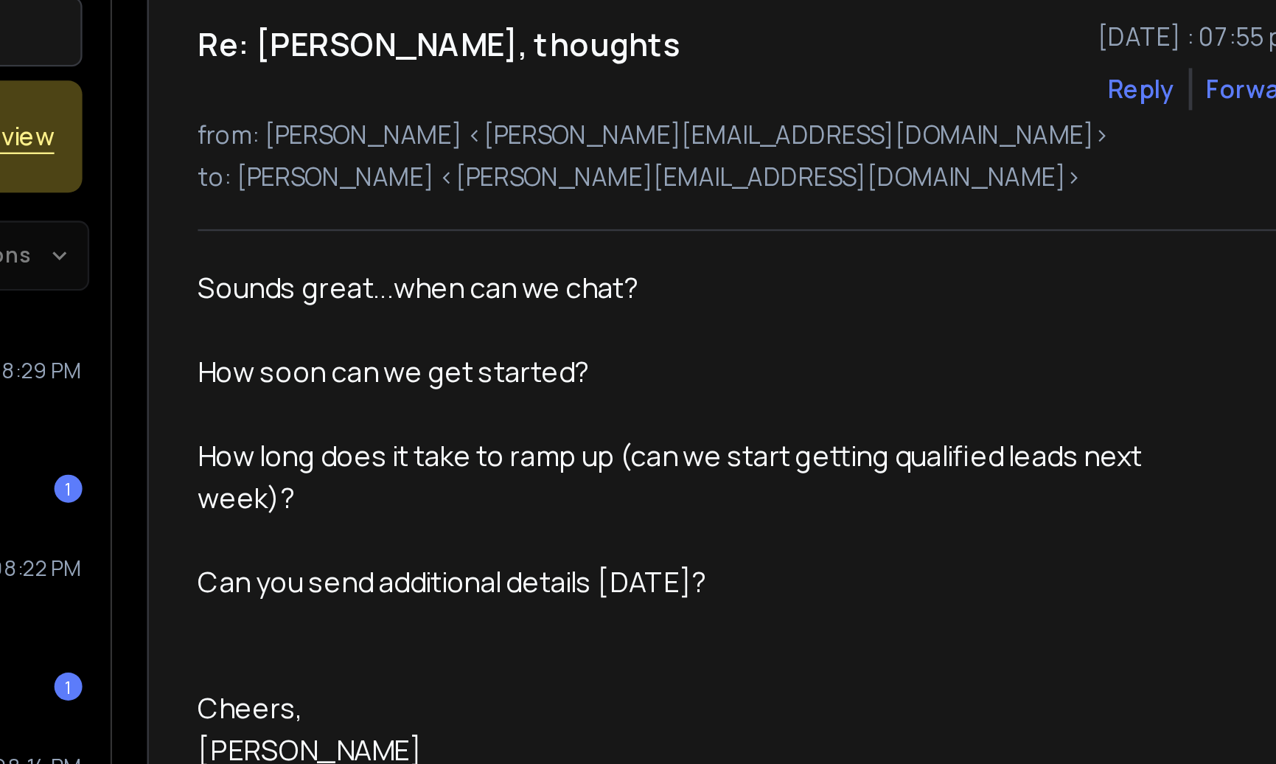
click at [545, 330] on div "How soon can we get started?" at bounding box center [747, 327] width 431 height 18
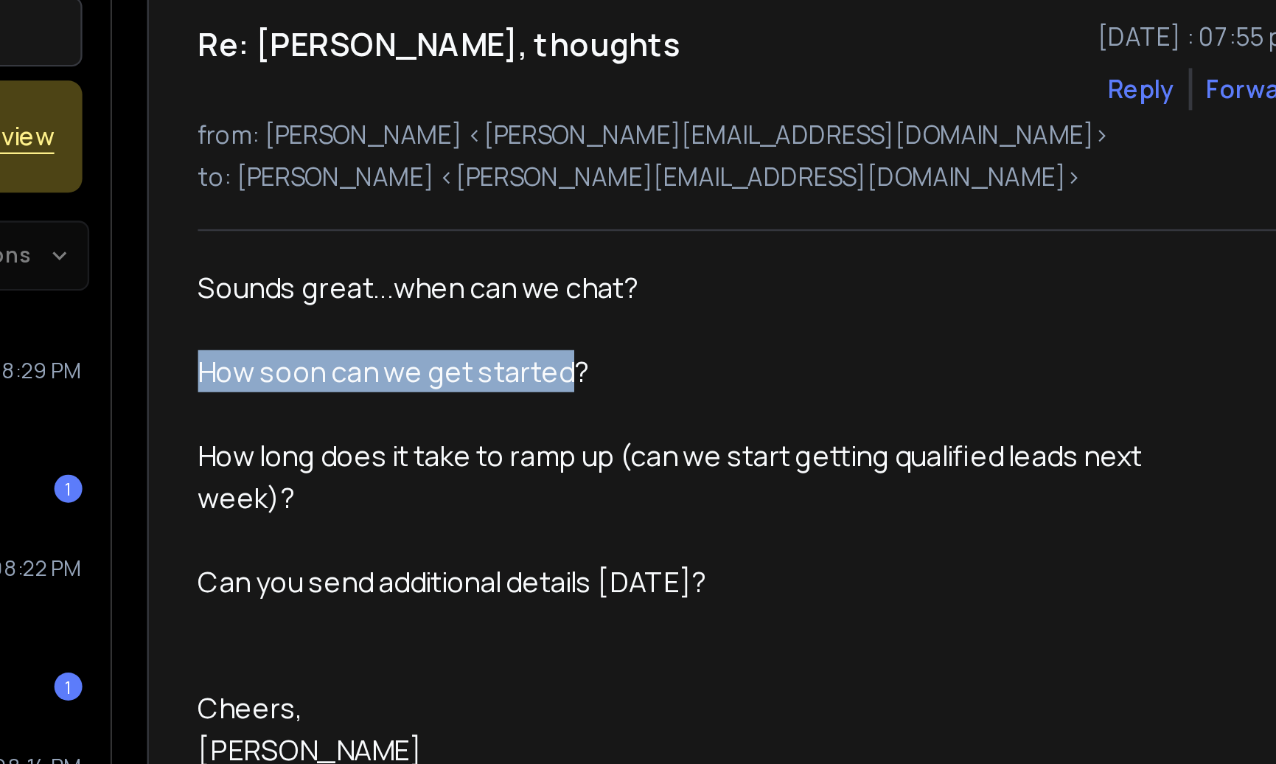
drag, startPoint x: 545, startPoint y: 330, endPoint x: 672, endPoint y: 330, distance: 127.5
click at [673, 330] on div "How soon can we get started?" at bounding box center [747, 327] width 431 height 18
click at [672, 330] on div "How soon can we get started?" at bounding box center [747, 327] width 431 height 18
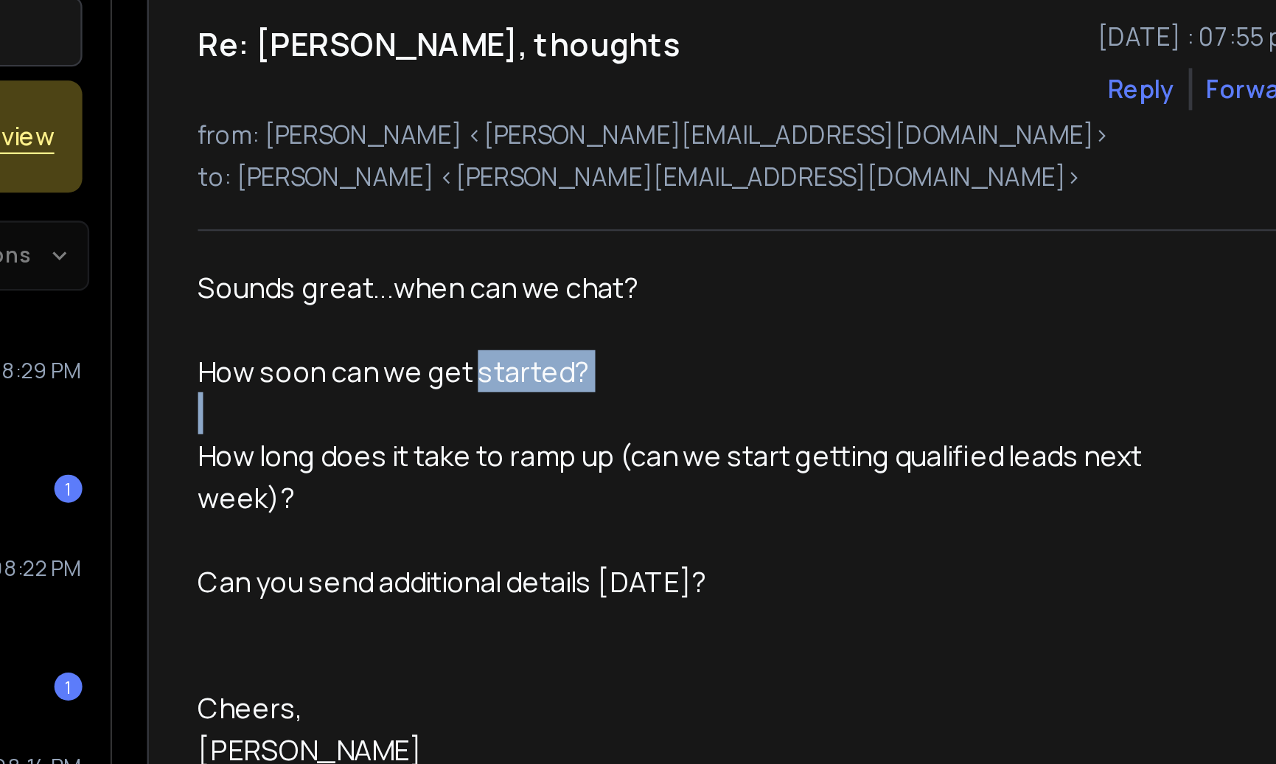
drag, startPoint x: 672, startPoint y: 330, endPoint x: 699, endPoint y: 330, distance: 26.5
click at [699, 330] on div "How soon can we get started?" at bounding box center [747, 327] width 431 height 18
click at [563, 361] on div "How long does it take to ramp up (can we start getting qualified leads next wee…" at bounding box center [747, 370] width 431 height 35
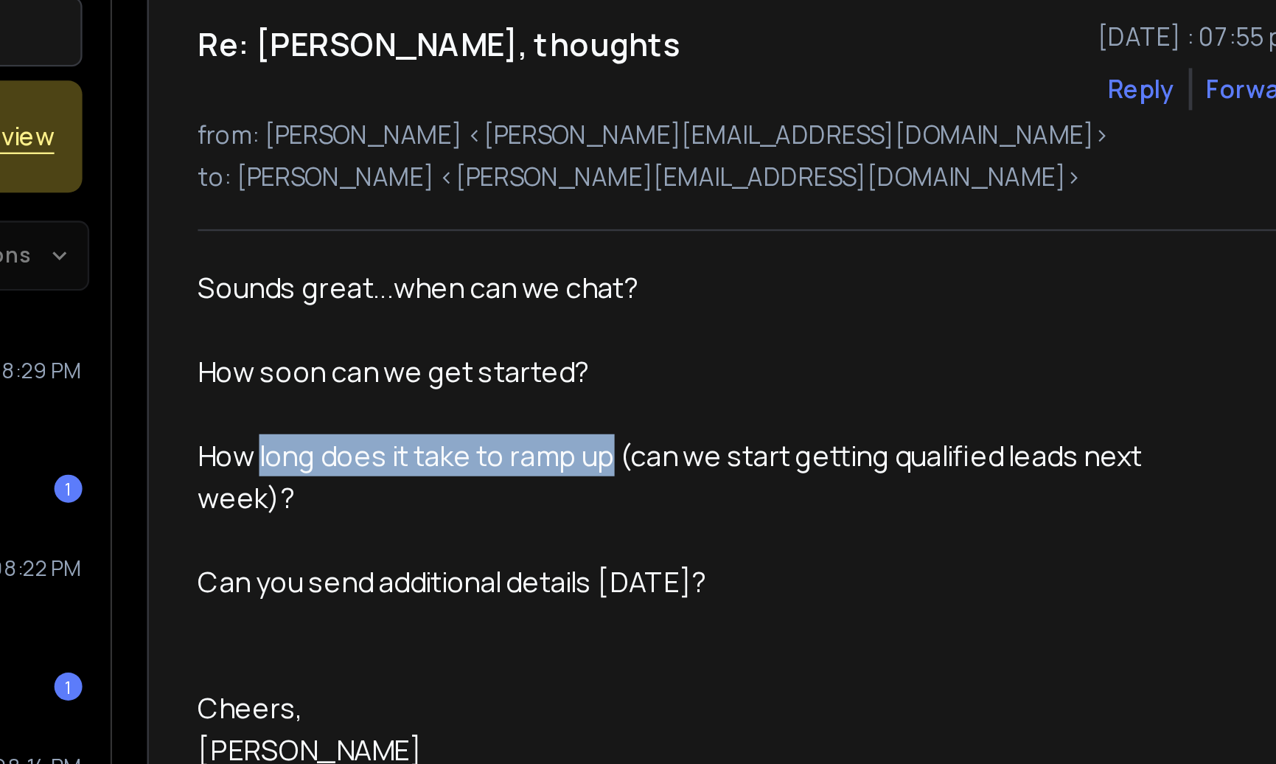
drag, startPoint x: 563, startPoint y: 361, endPoint x: 697, endPoint y: 361, distance: 133.4
click at [697, 361] on div "How long does it take to ramp up (can we start getting qualified leads next wee…" at bounding box center [747, 370] width 431 height 35
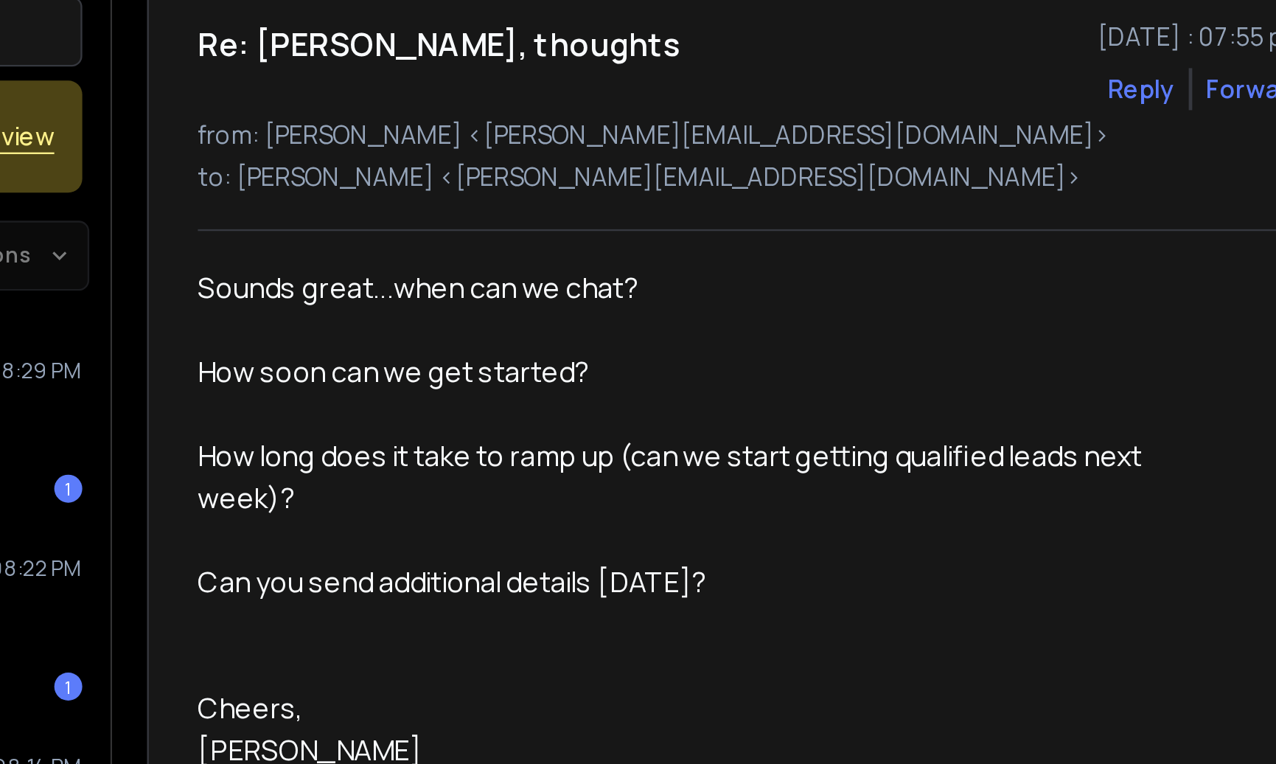
click at [728, 361] on div "How long does it take to ramp up (can we start getting qualified leads next wee…" at bounding box center [747, 370] width 431 height 35
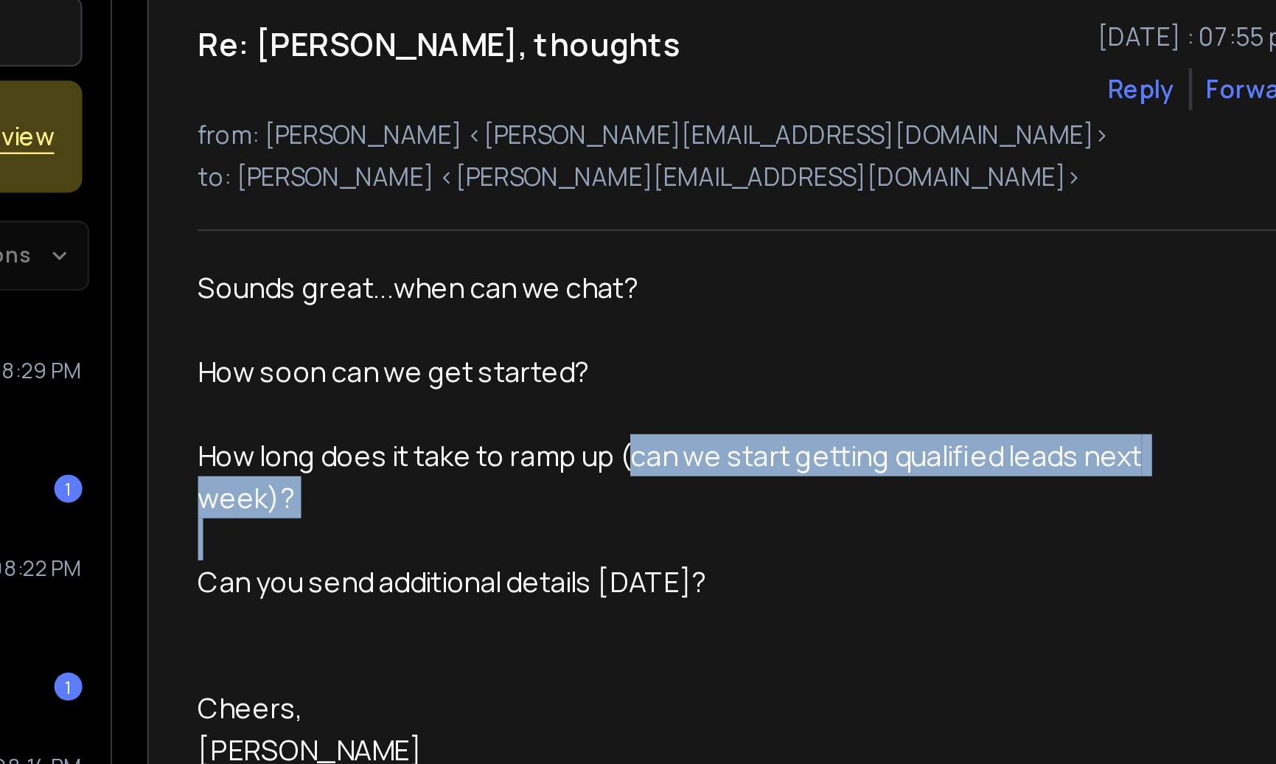
drag, startPoint x: 728, startPoint y: 361, endPoint x: 779, endPoint y: 377, distance: 53.9
click at [790, 377] on div "How long does it take to ramp up (can we start getting qualified leads next wee…" at bounding box center [747, 370] width 431 height 35
click at [779, 377] on div "How long does it take to ramp up (can we start getting qualified leads next wee…" at bounding box center [747, 370] width 431 height 35
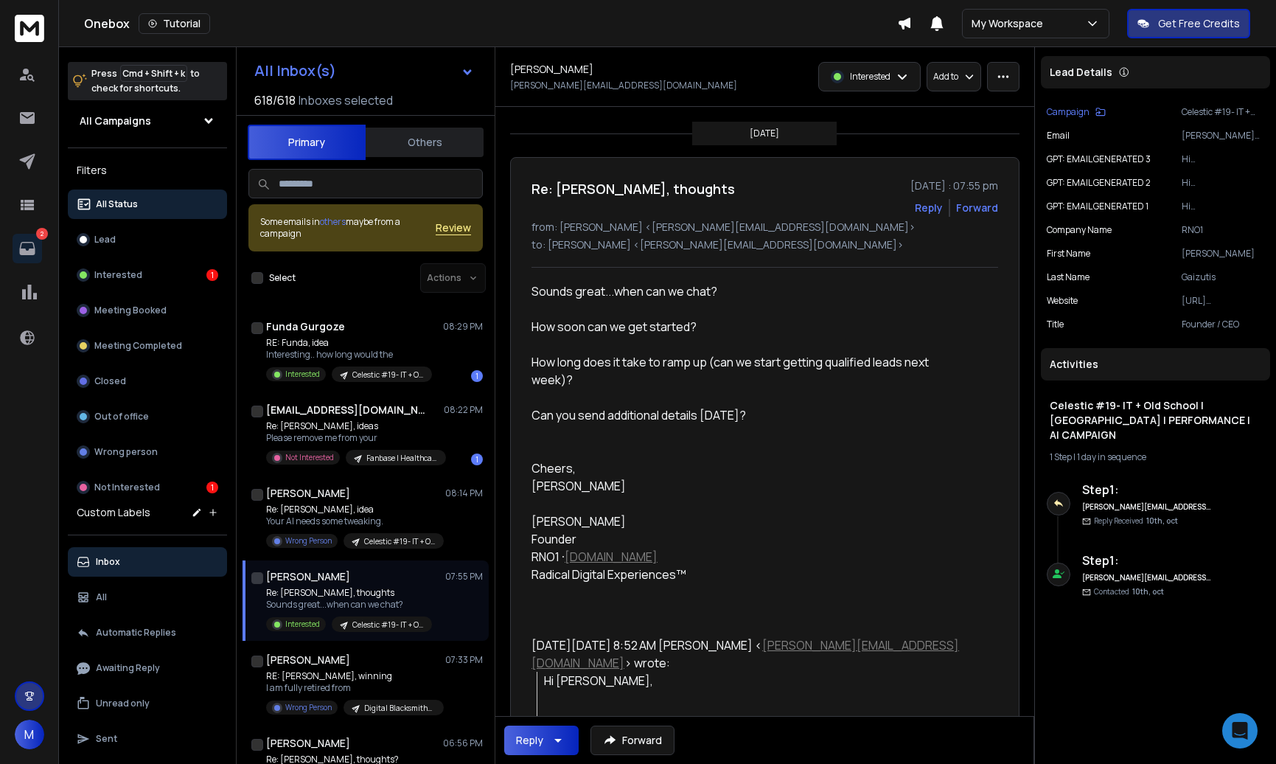
click at [582, 555] on link "[DOMAIN_NAME]" at bounding box center [611, 557] width 93 height 16
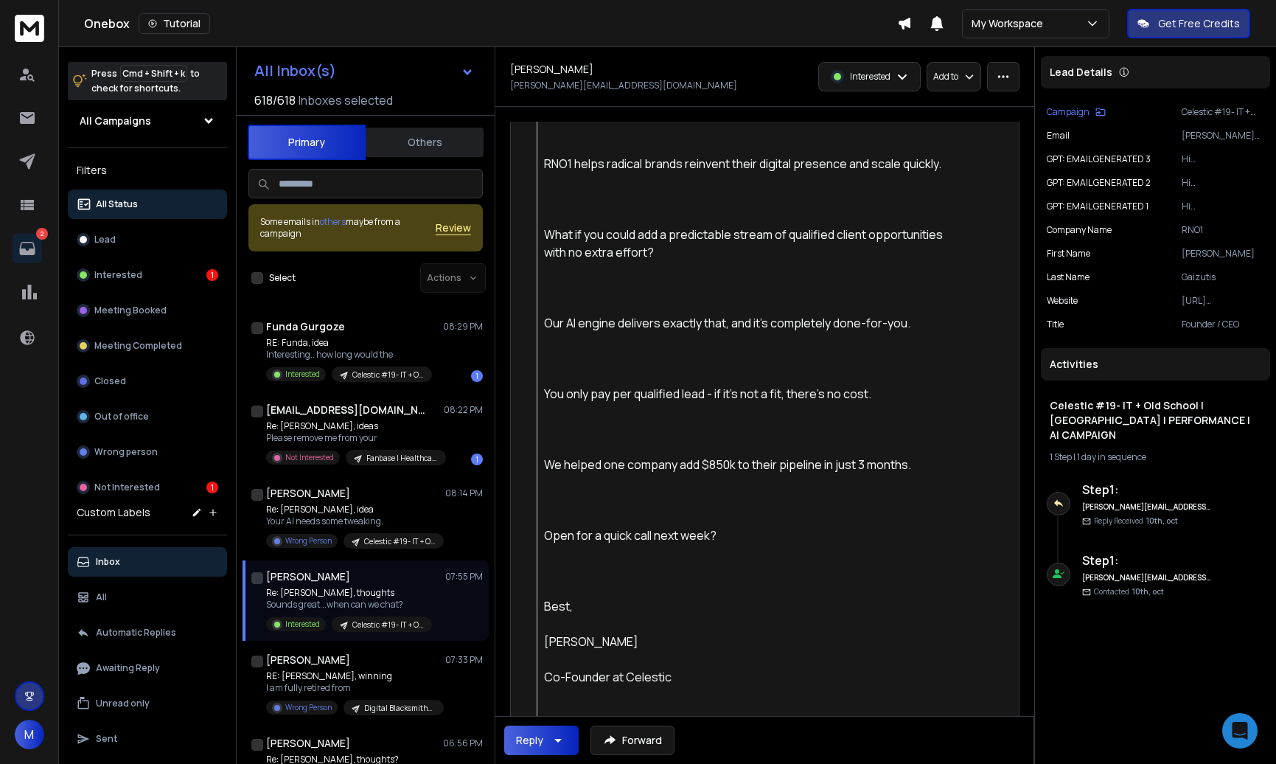
scroll to position [617, 0]
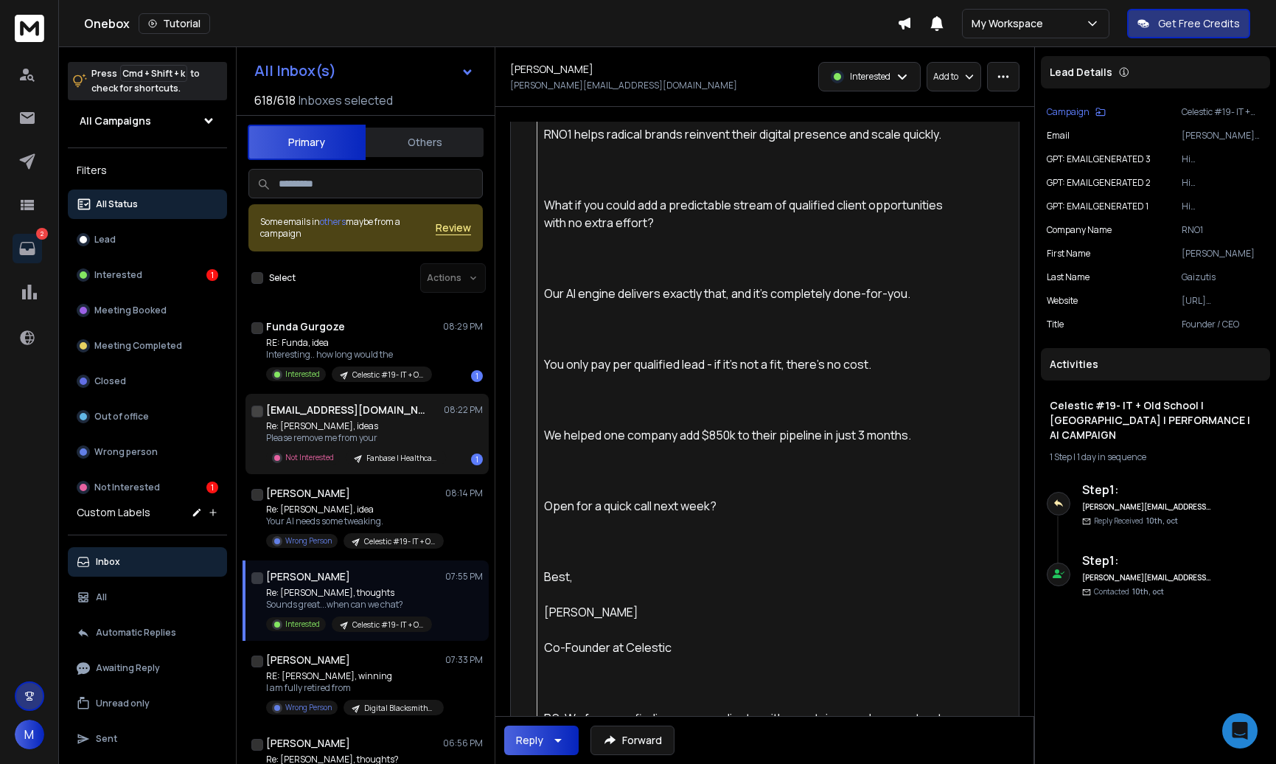
click at [397, 451] on div "Fanbase | Healthcare | AI" at bounding box center [396, 457] width 100 height 15
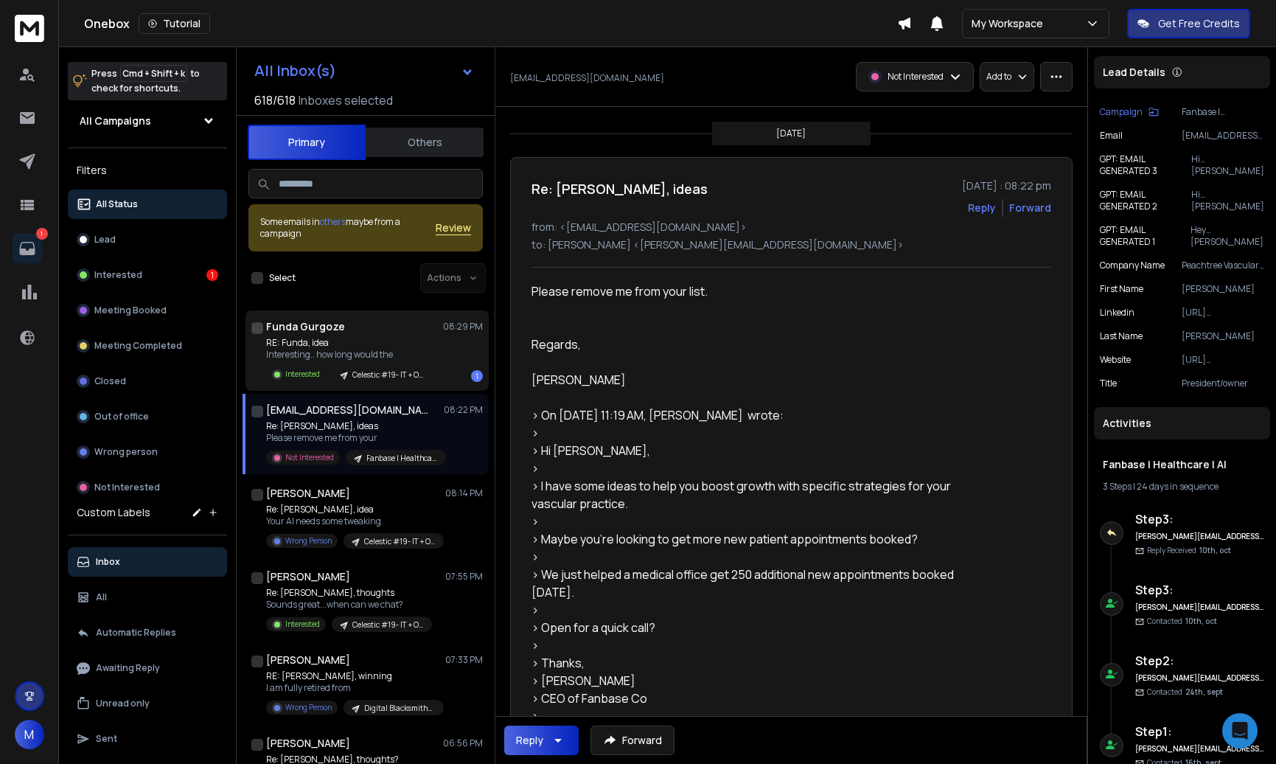
click at [408, 379] on p "Celestic #19- IT + Old School | [GEOGRAPHIC_DATA] | PERFORMANCE | AI CAMPAIGN" at bounding box center [387, 374] width 71 height 11
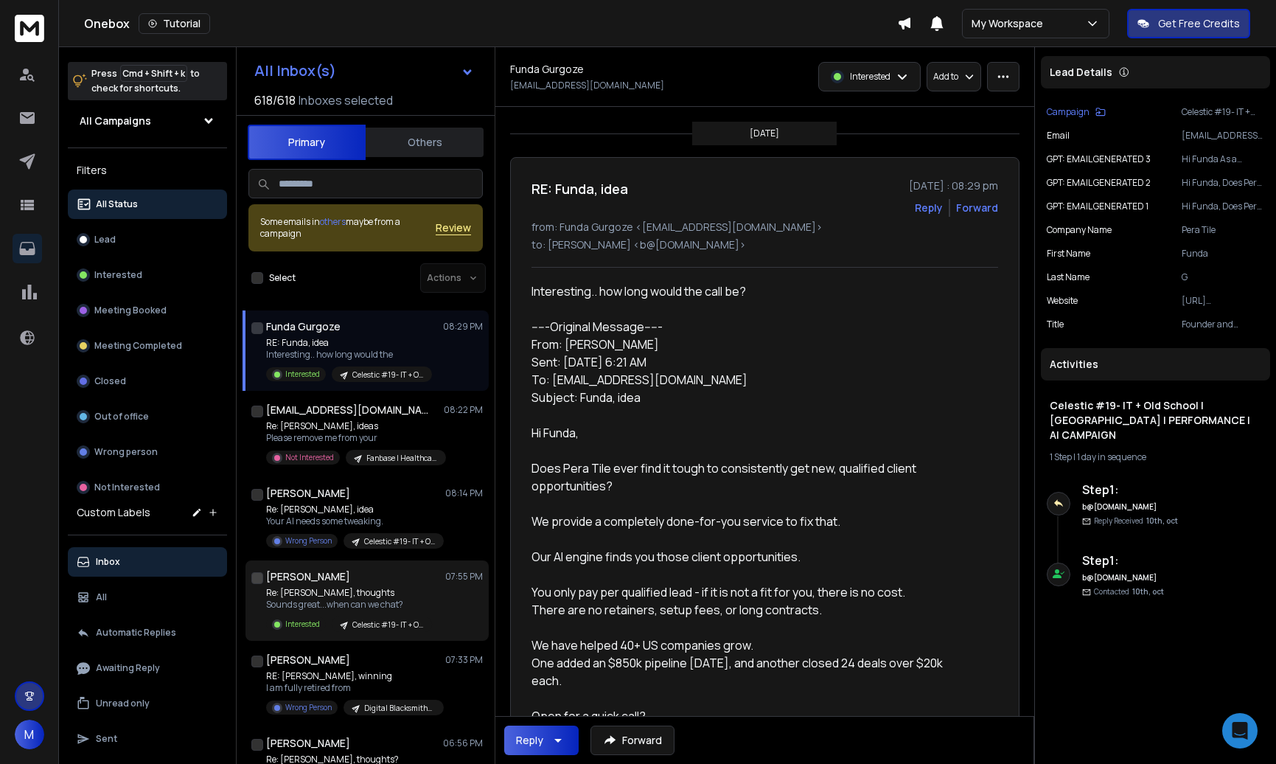
click at [365, 599] on p "Sounds great...when can we chat?" at bounding box center [349, 605] width 166 height 12
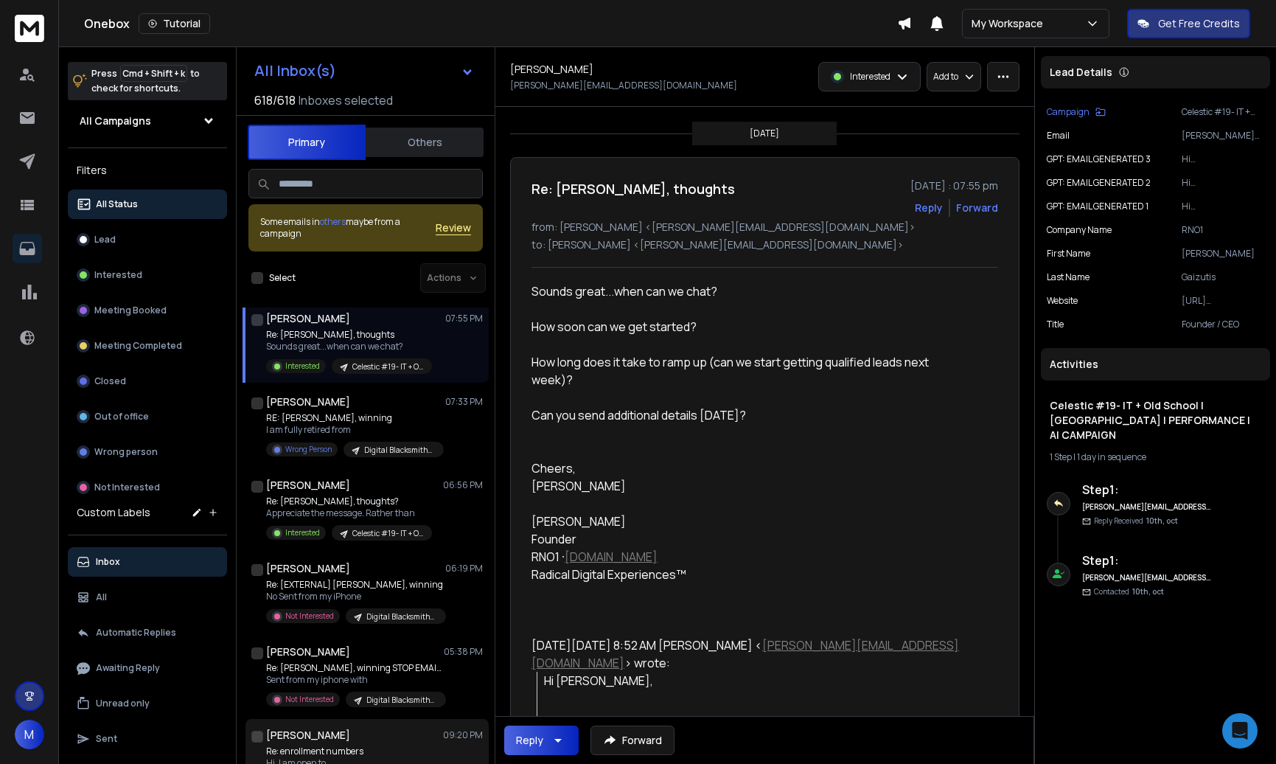
scroll to position [214, 0]
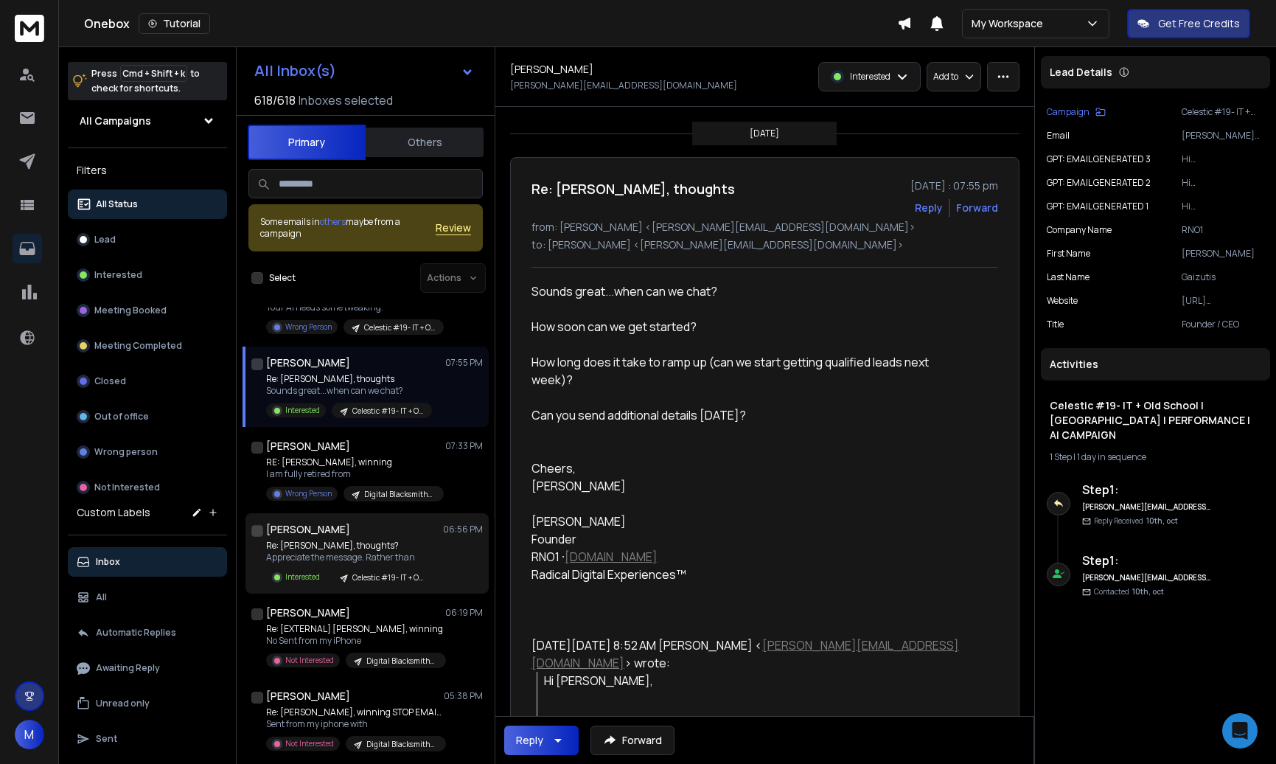
click at [374, 543] on p "Re: [PERSON_NAME], thoughts?" at bounding box center [349, 546] width 166 height 12
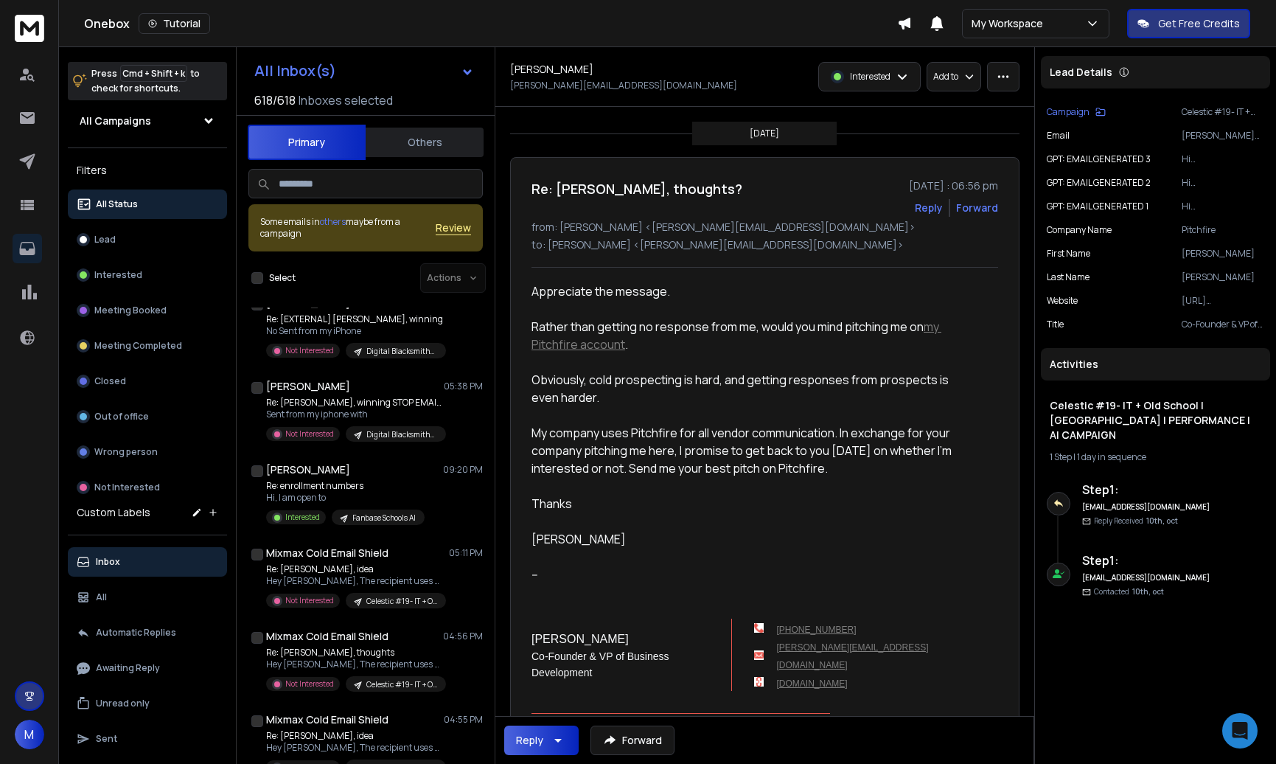
scroll to position [597, 0]
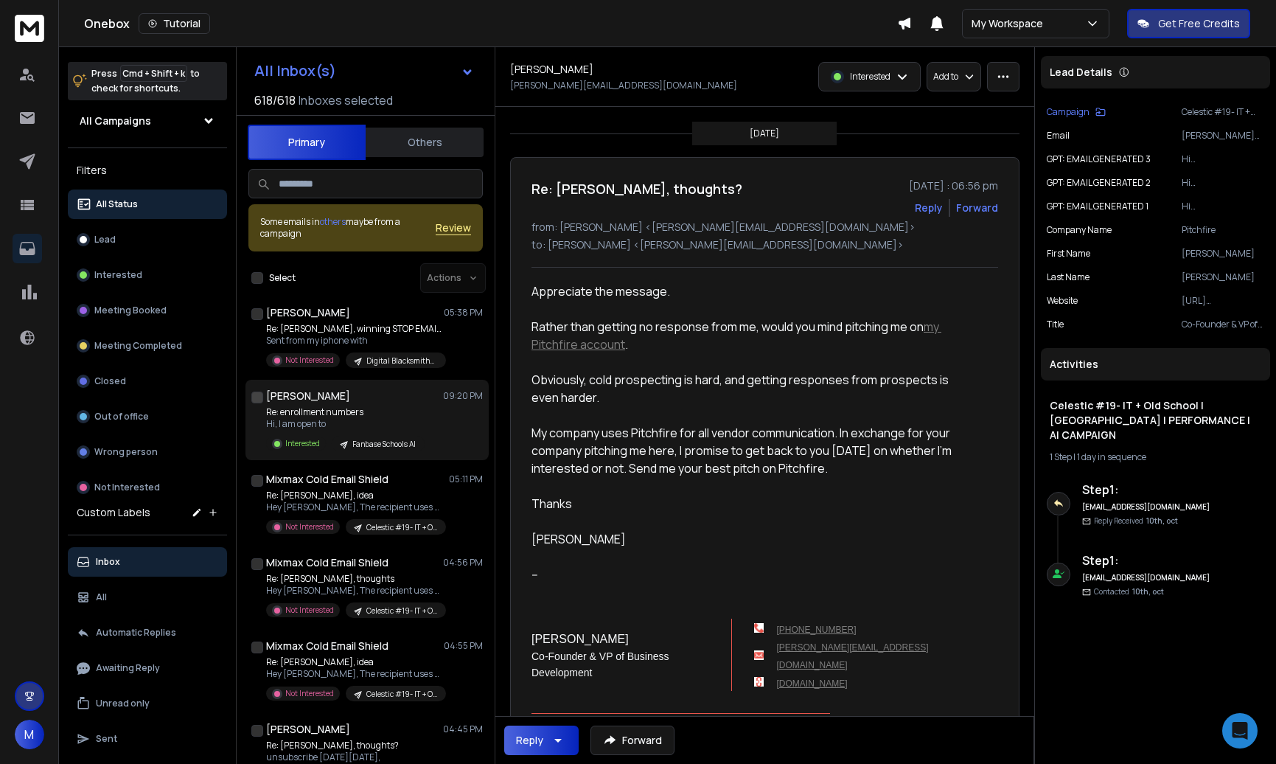
click at [381, 401] on div "[PERSON_NAME] 09:20 PM" at bounding box center [374, 396] width 217 height 15
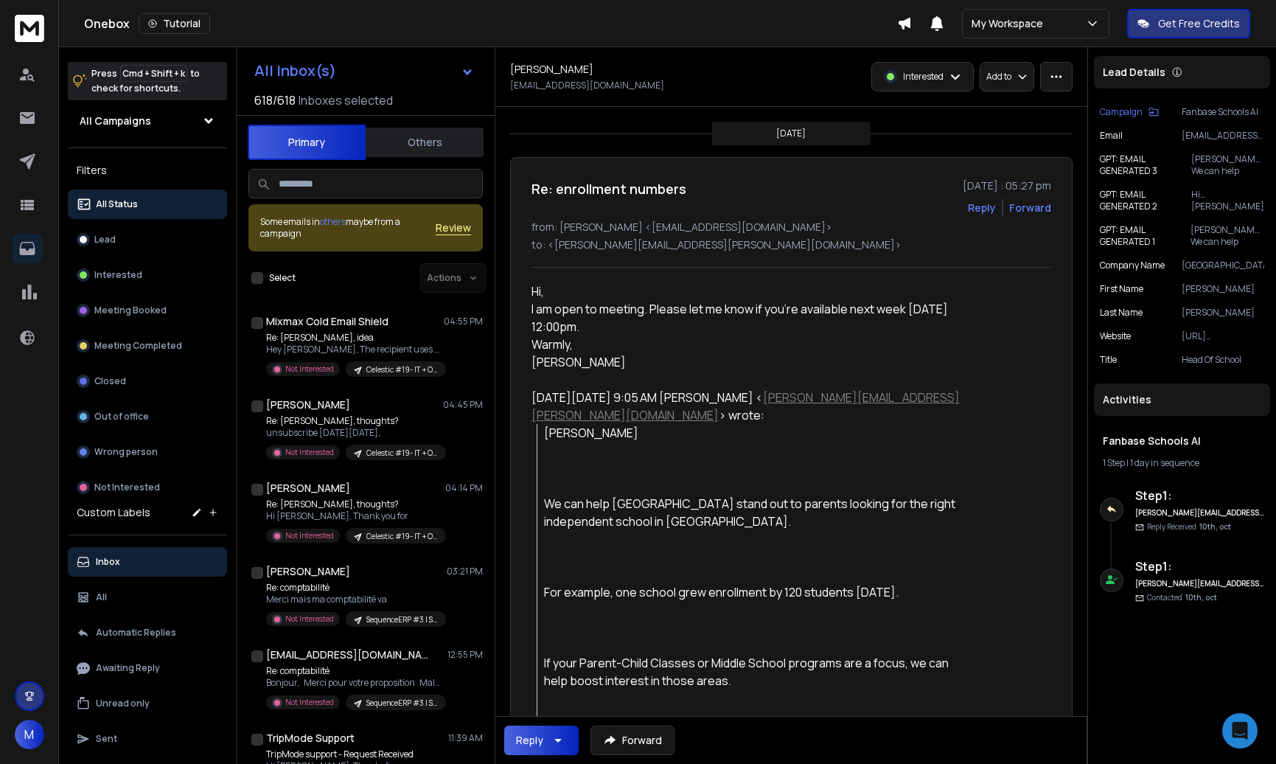
scroll to position [856, 0]
